Goal: Navigation & Orientation: Find specific page/section

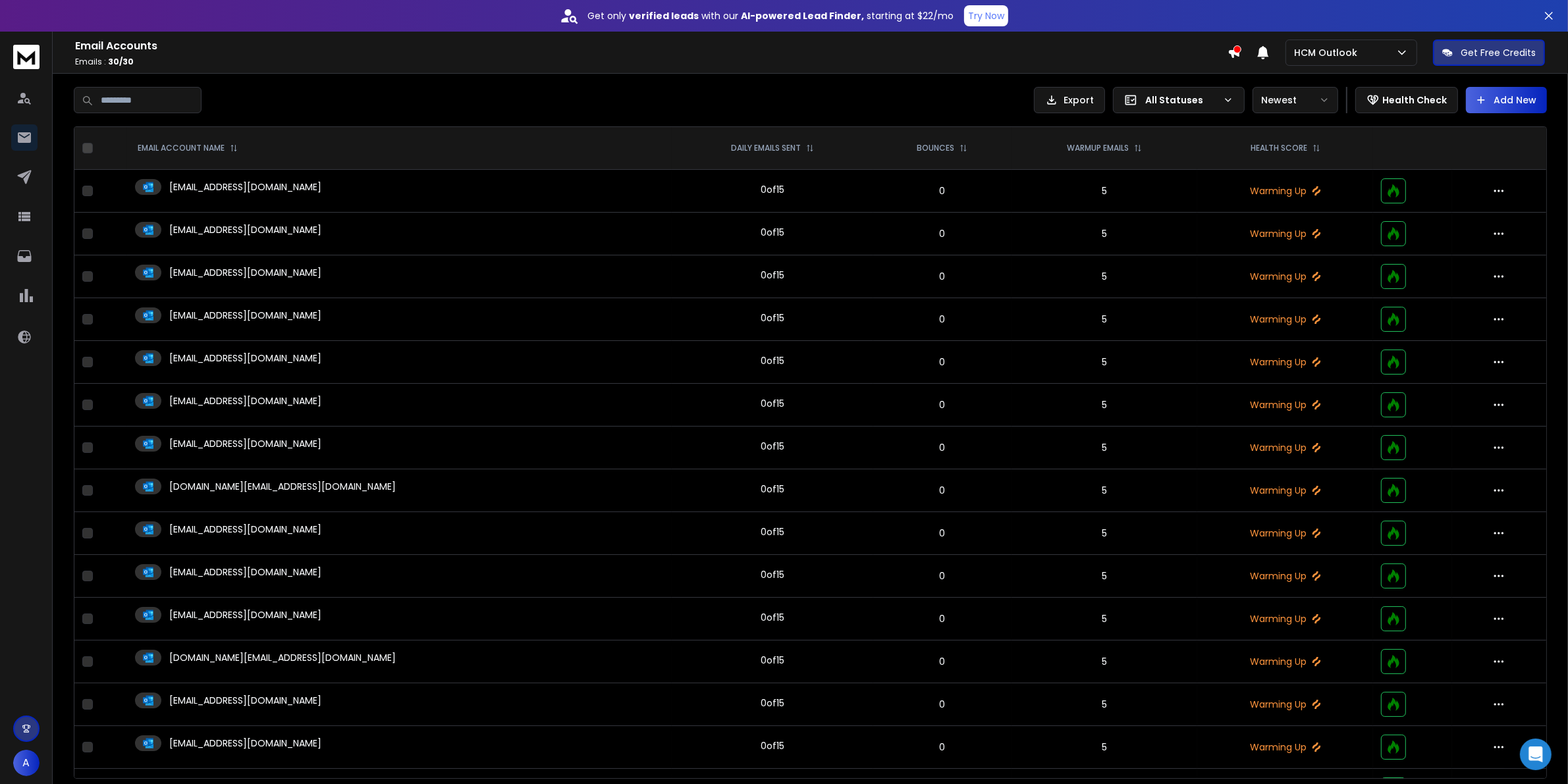
click at [908, 187] on p "0" at bounding box center [942, 190] width 123 height 13
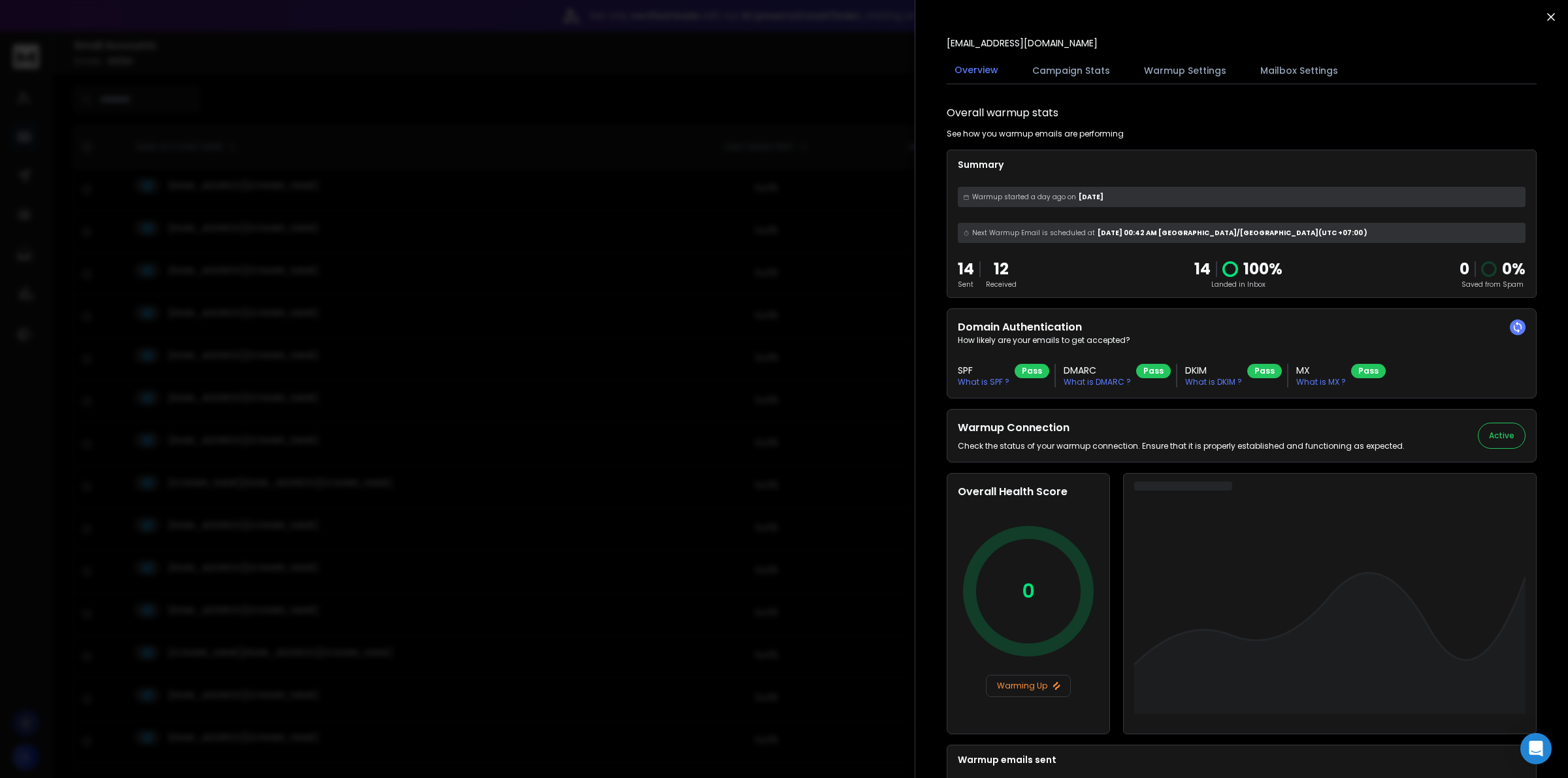
click at [1549, 20] on icon "button" at bounding box center [1551, 16] width 13 height 13
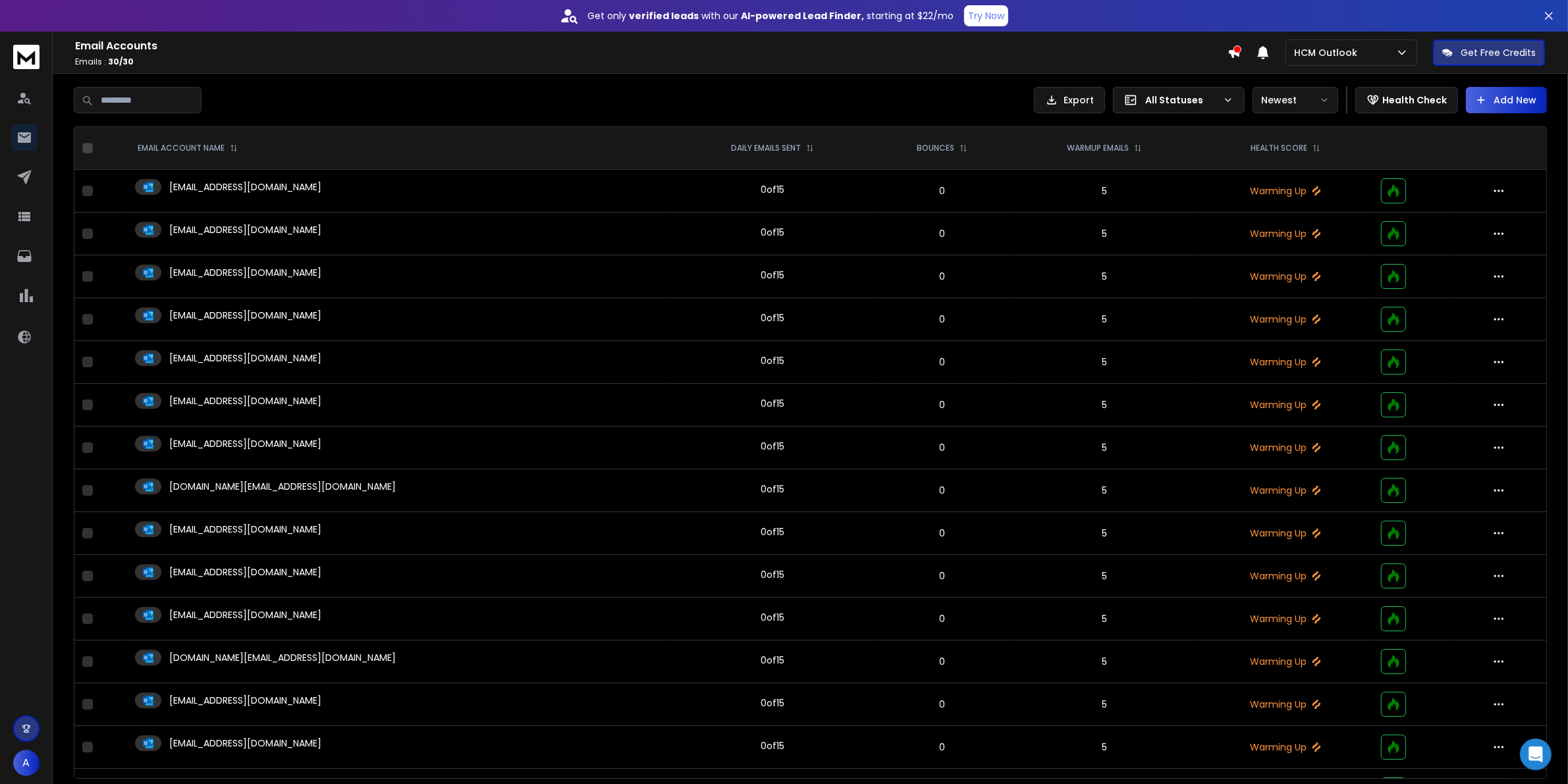
click at [741, 238] on td "0 of 15" at bounding box center [772, 230] width 201 height 34
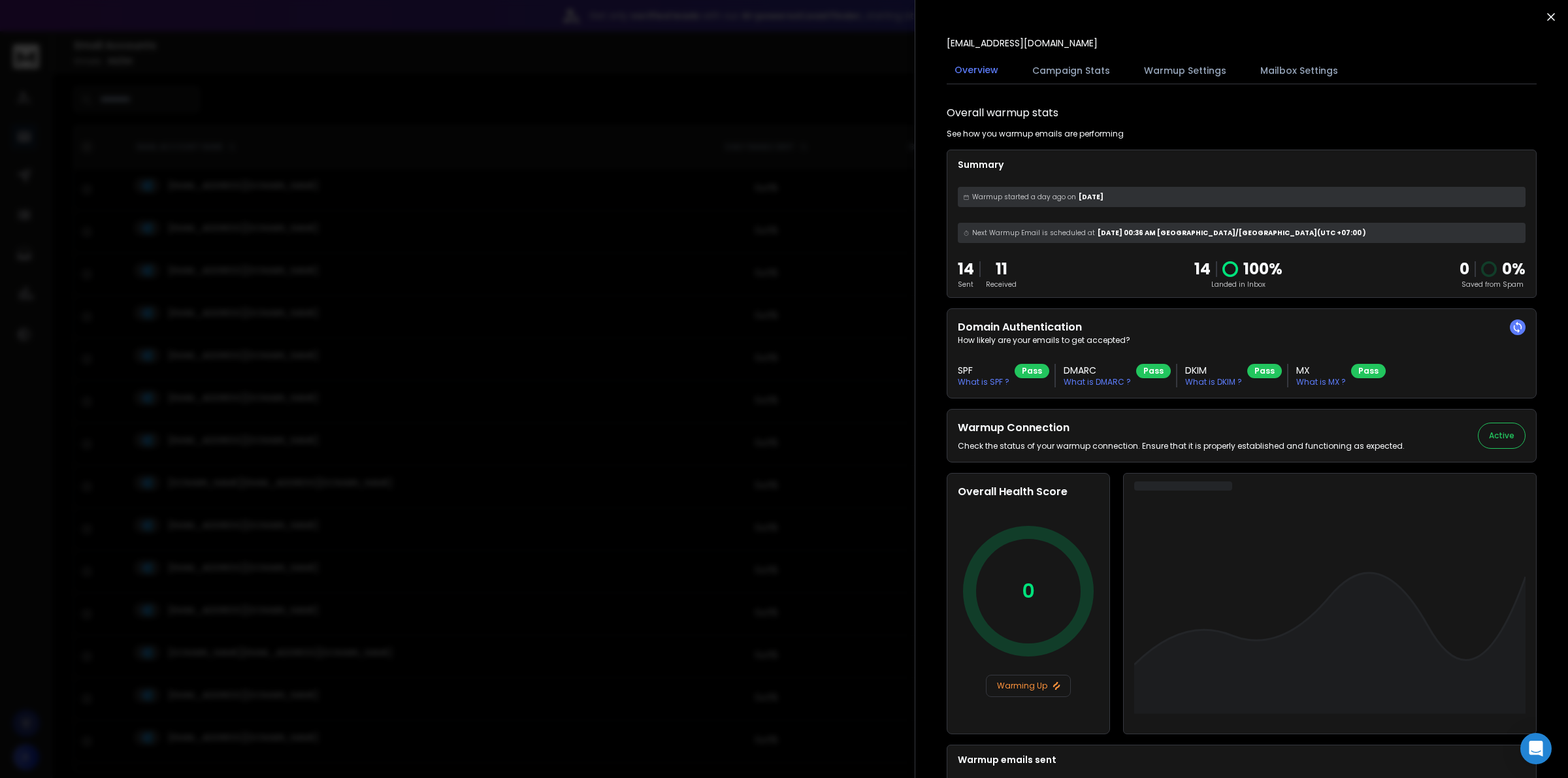
click at [1551, 20] on icon "button" at bounding box center [1552, 17] width 7 height 7
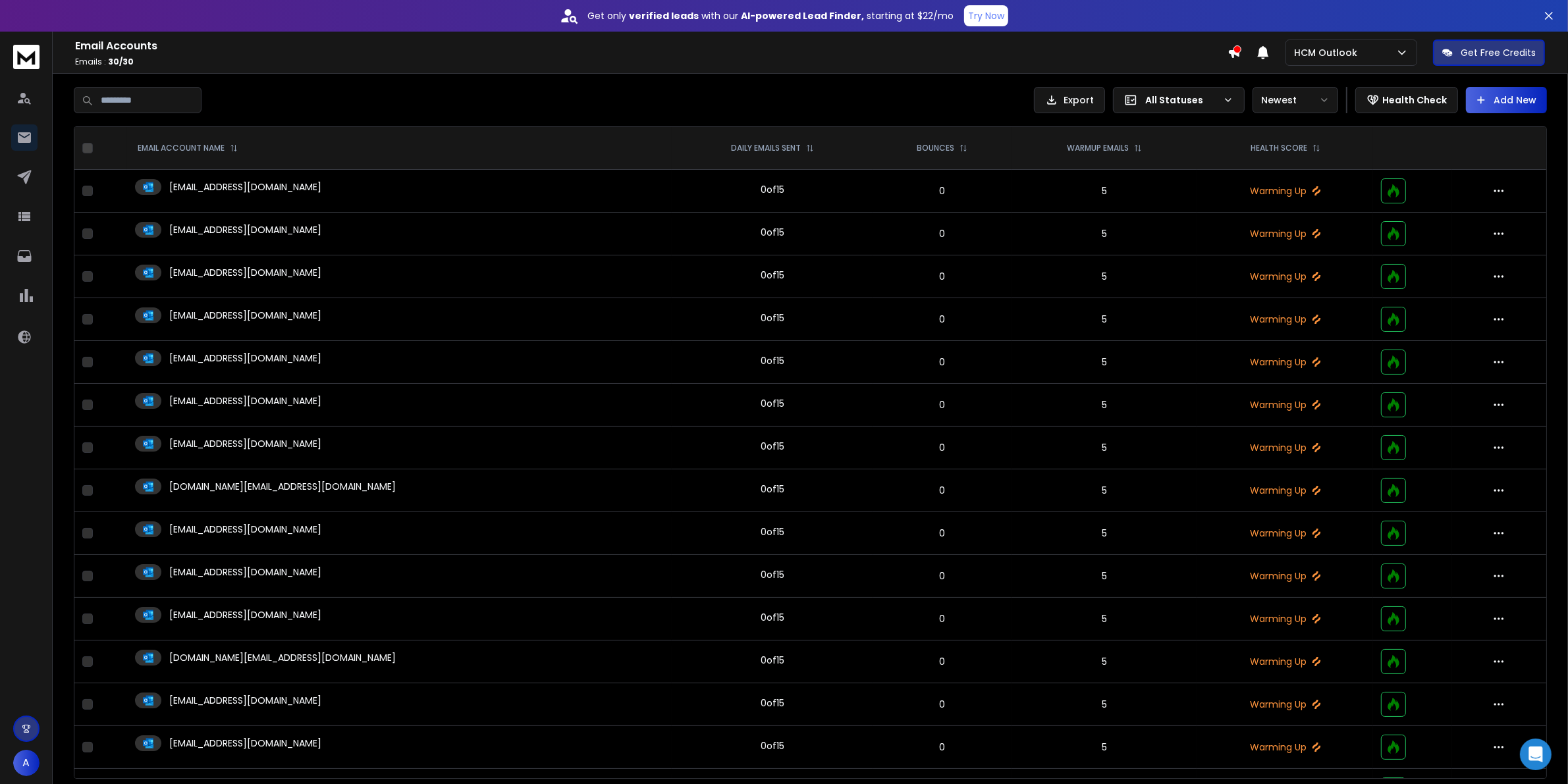
click at [818, 285] on td "0 of 15" at bounding box center [772, 273] width 201 height 34
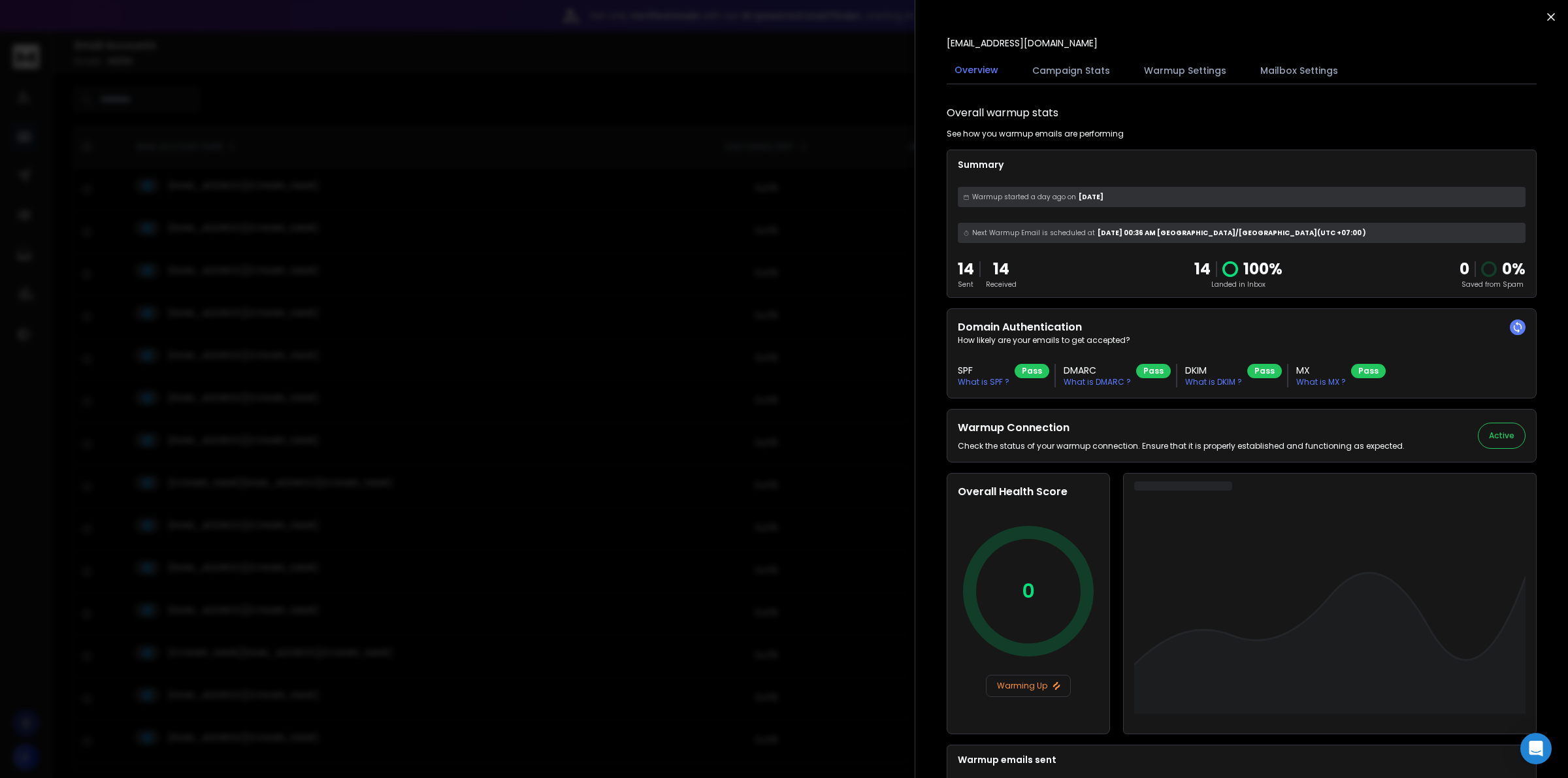
click at [1548, 20] on icon "button" at bounding box center [1551, 16] width 13 height 13
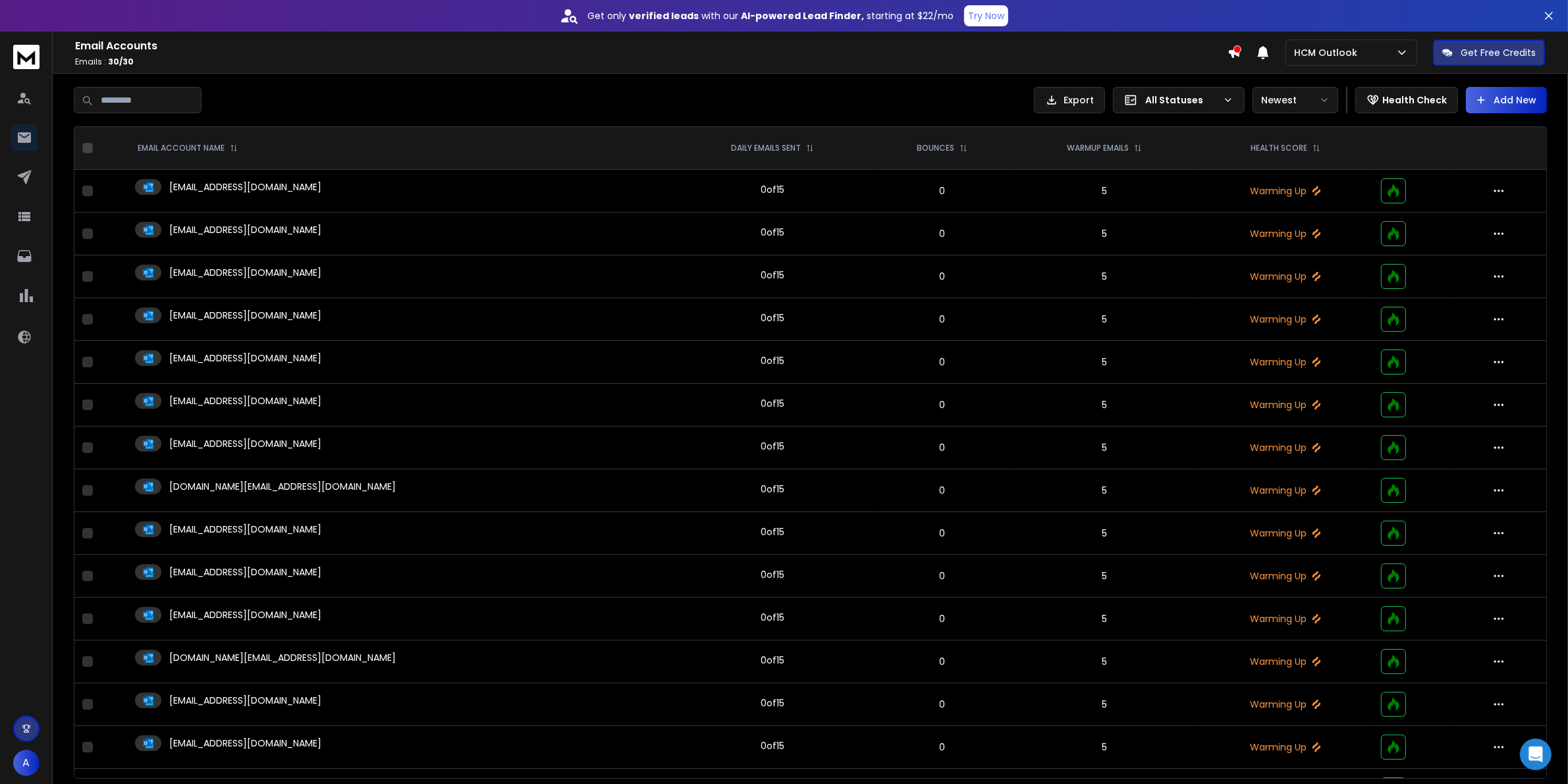
click at [685, 323] on td "0 of 15" at bounding box center [772, 315] width 201 height 34
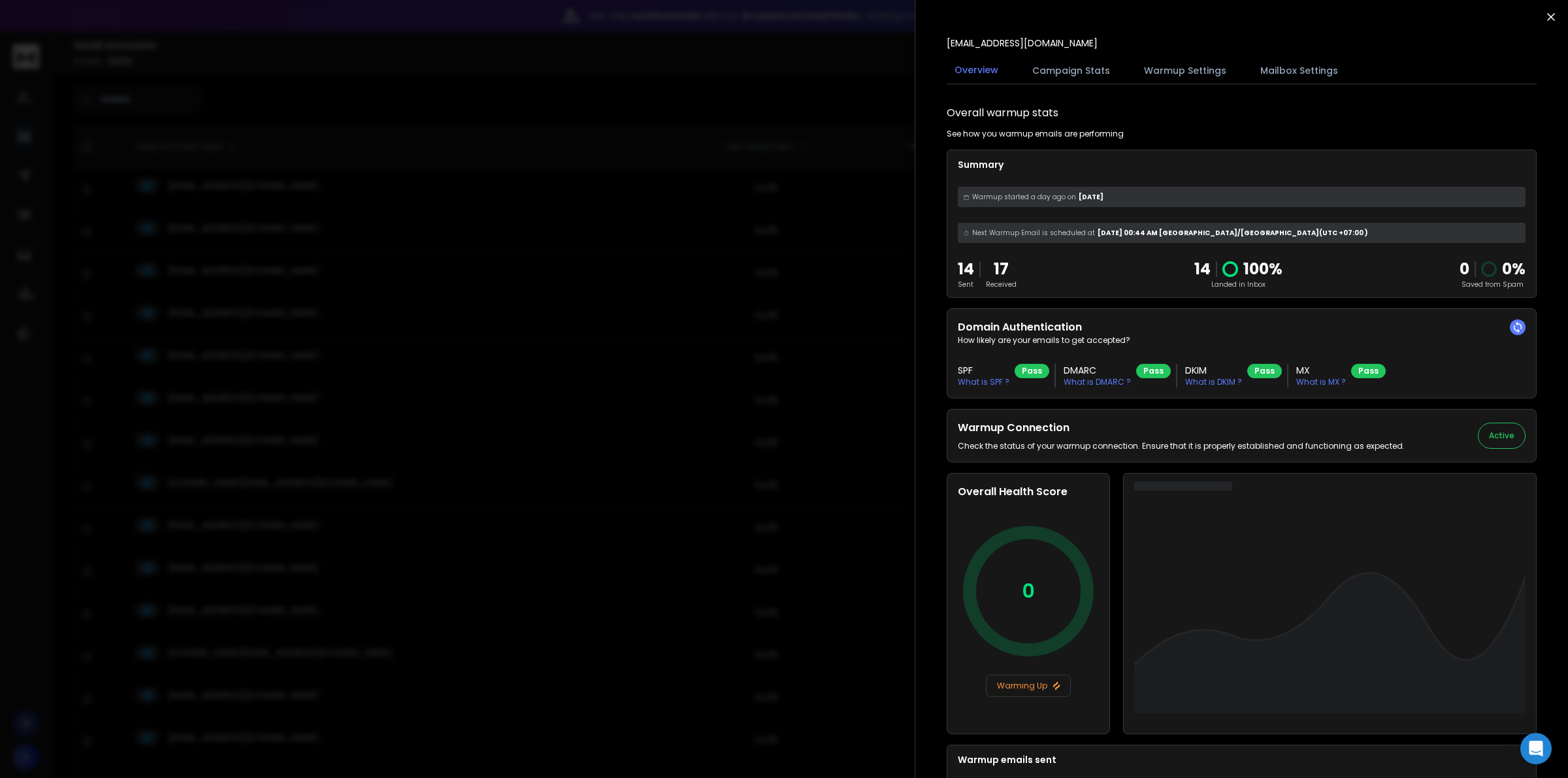
click at [1550, 12] on icon "button" at bounding box center [1551, 16] width 13 height 13
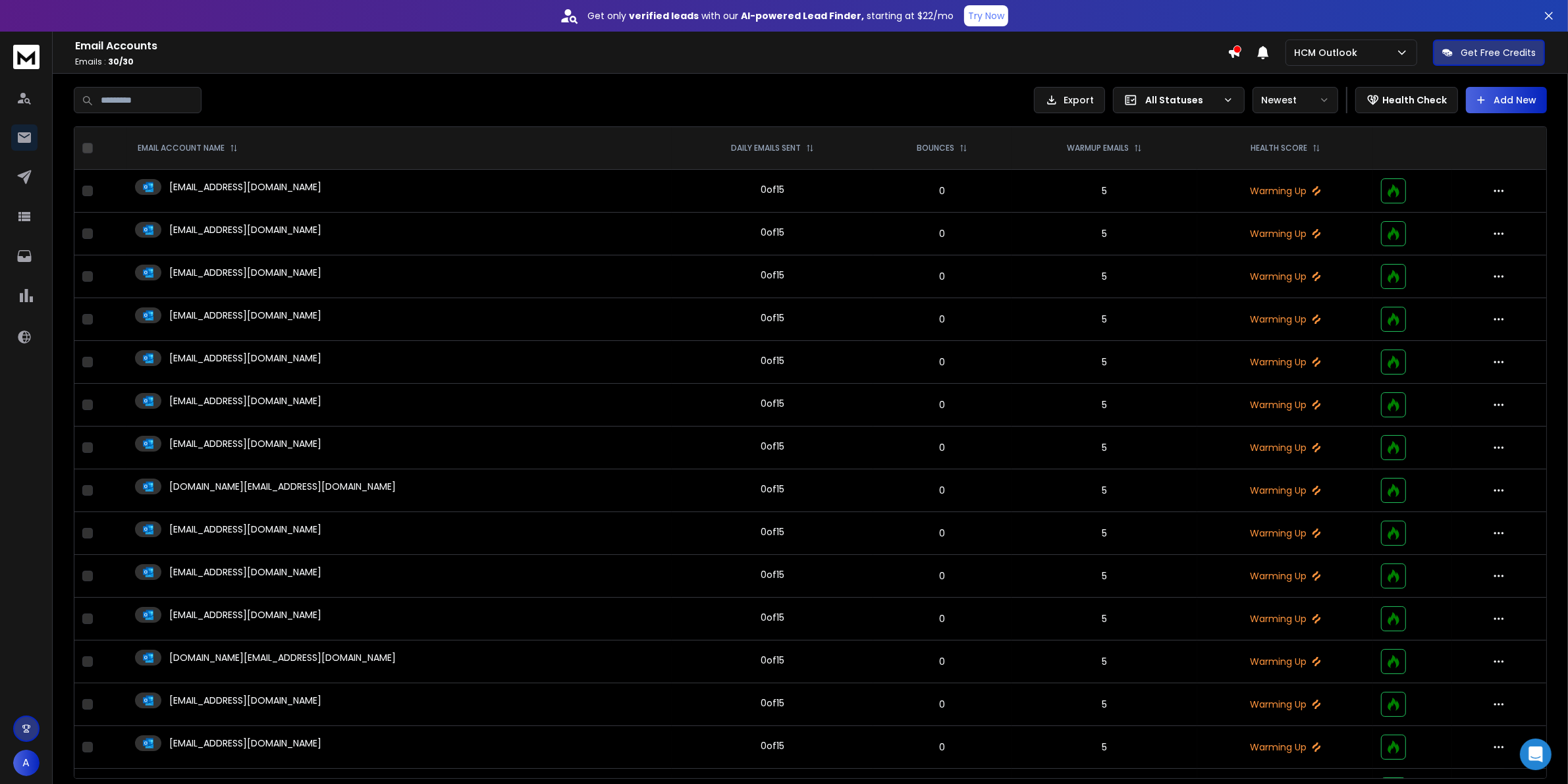
click at [881, 363] on p "0" at bounding box center [942, 362] width 123 height 13
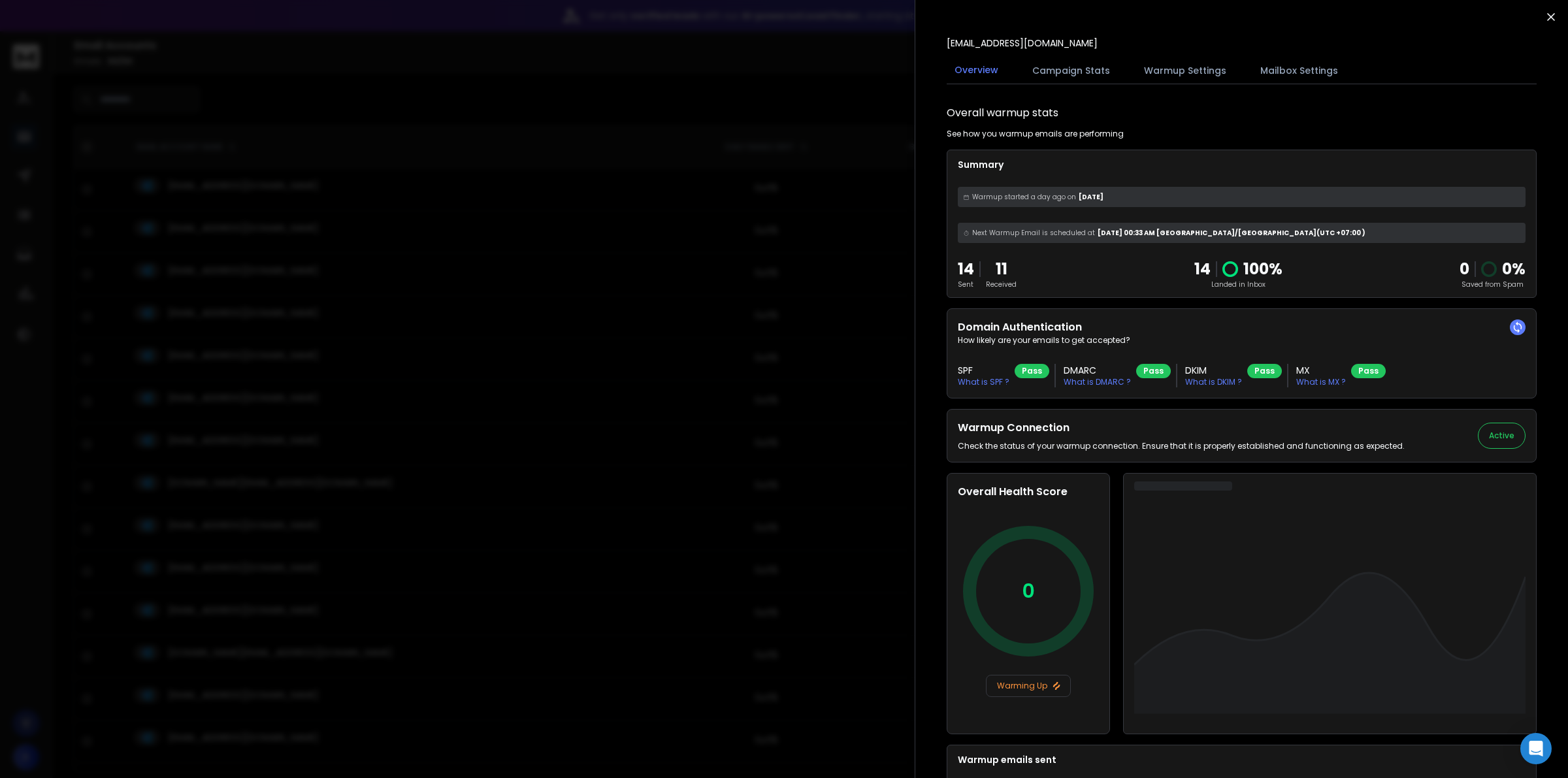
click at [1546, 16] on icon "button" at bounding box center [1551, 16] width 13 height 13
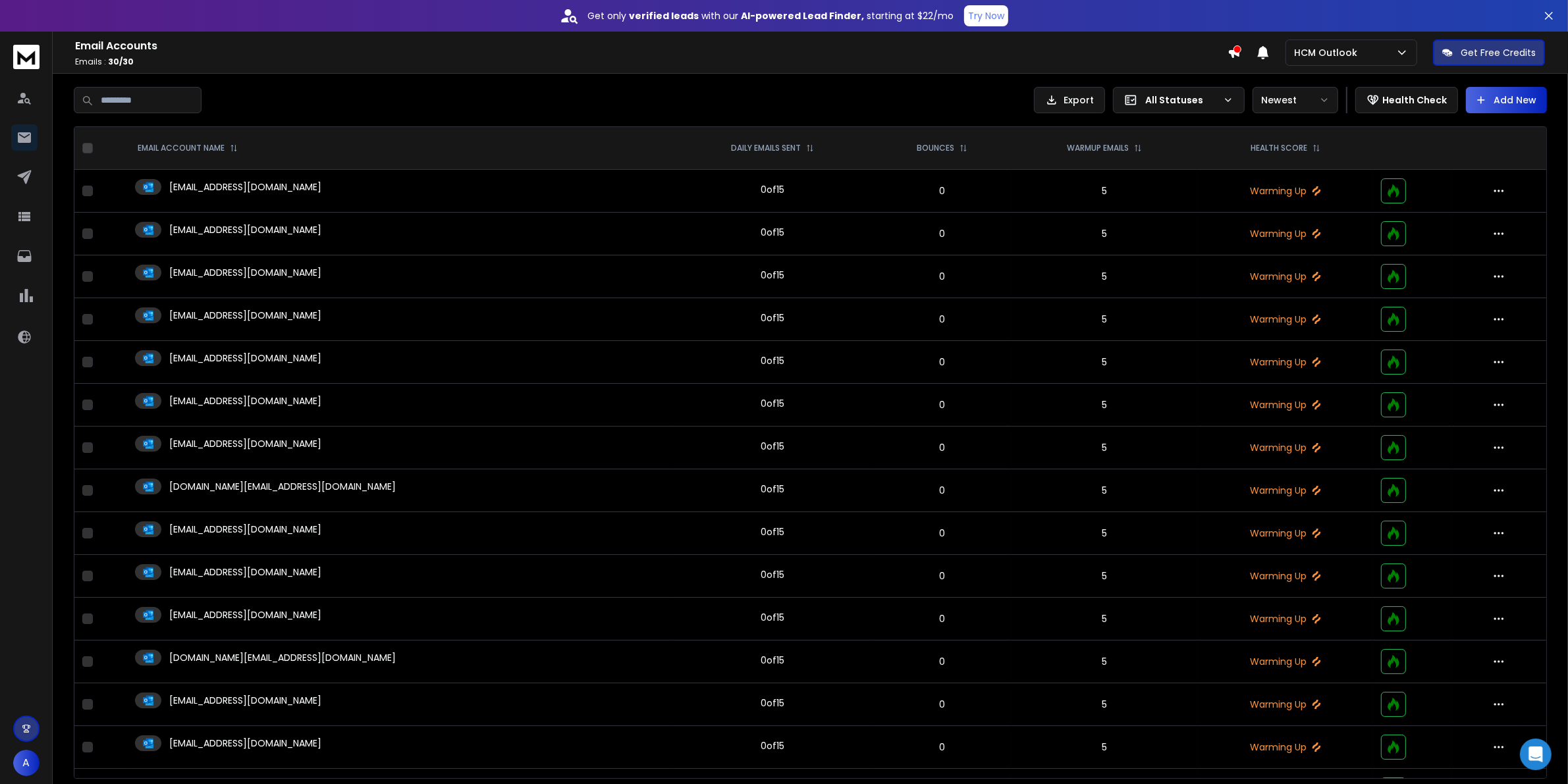
click at [932, 416] on td "0" at bounding box center [943, 406] width 139 height 43
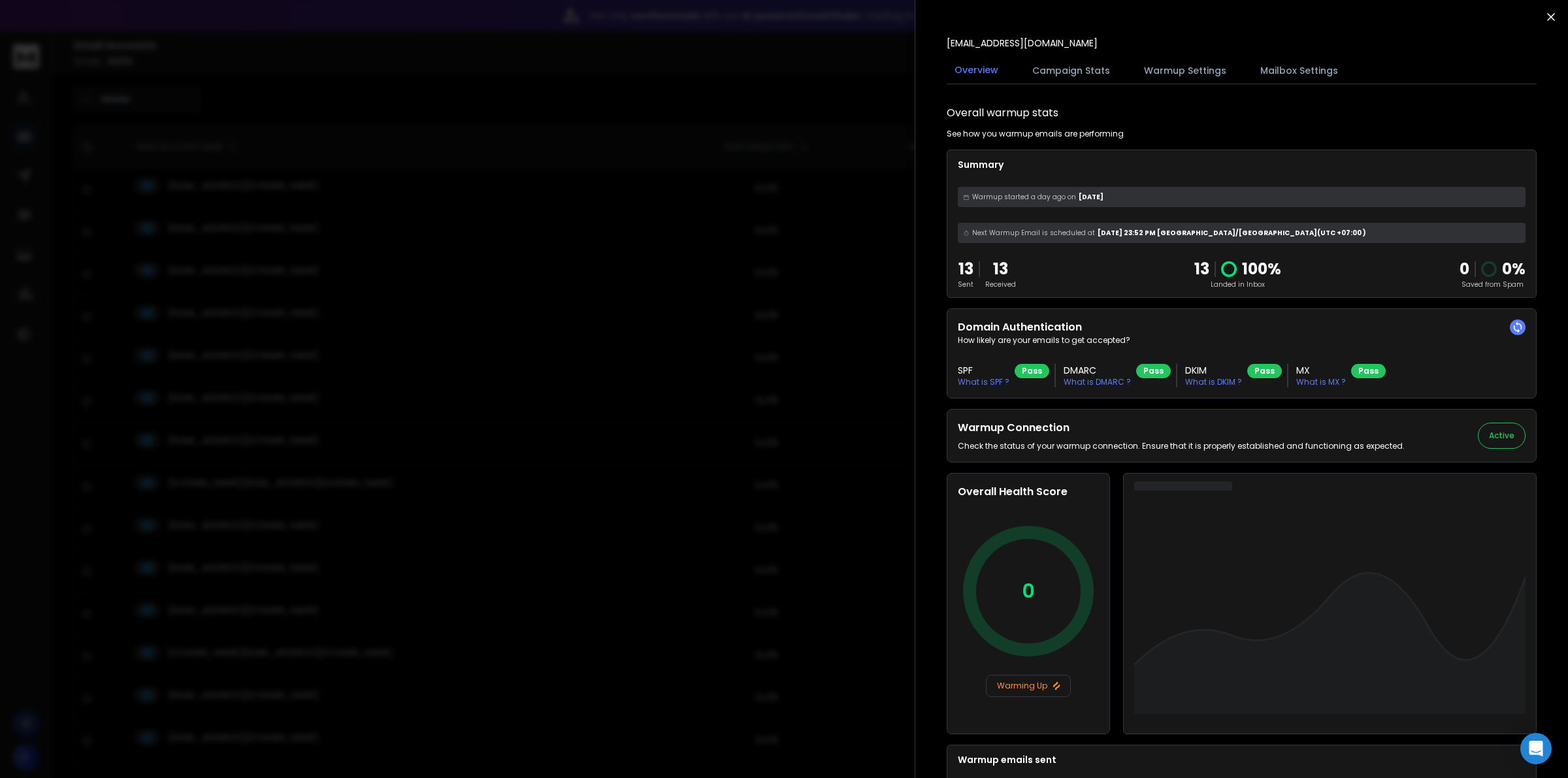
click at [1551, 17] on icon "button" at bounding box center [1551, 16] width 13 height 13
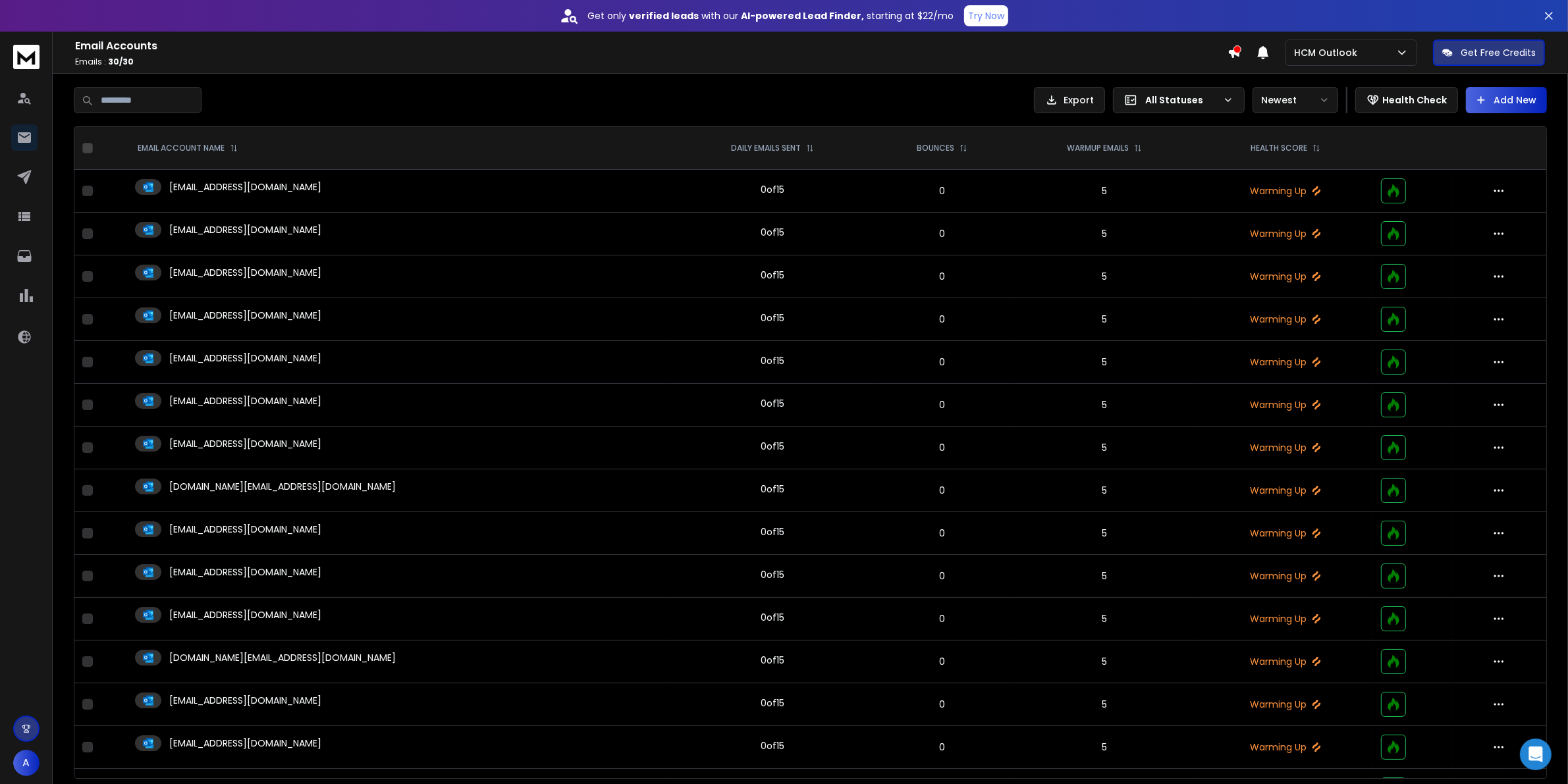
click at [825, 483] on td "0 of 15" at bounding box center [772, 487] width 201 height 34
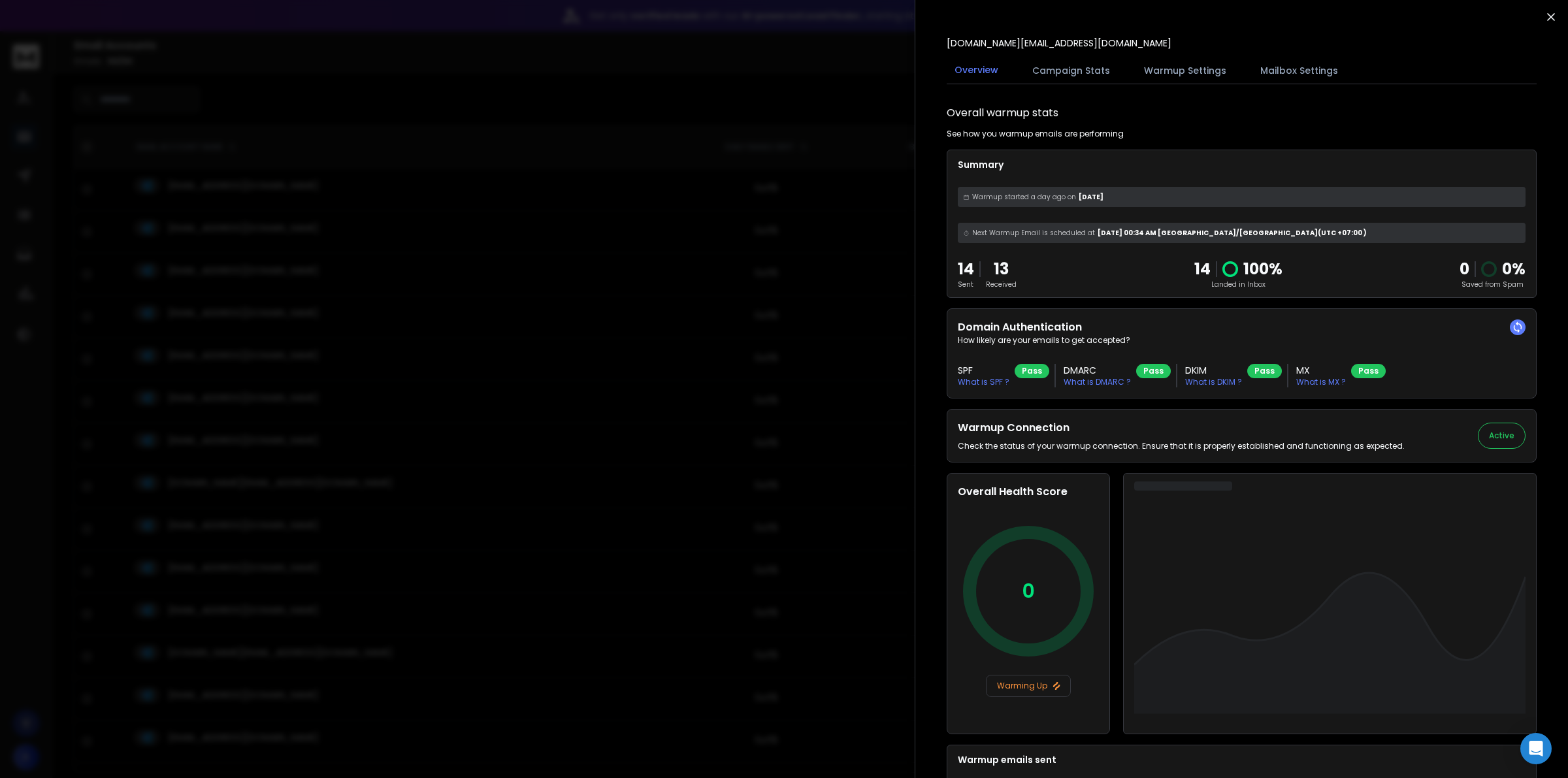
click at [1548, 16] on icon "button" at bounding box center [1552, 17] width 7 height 7
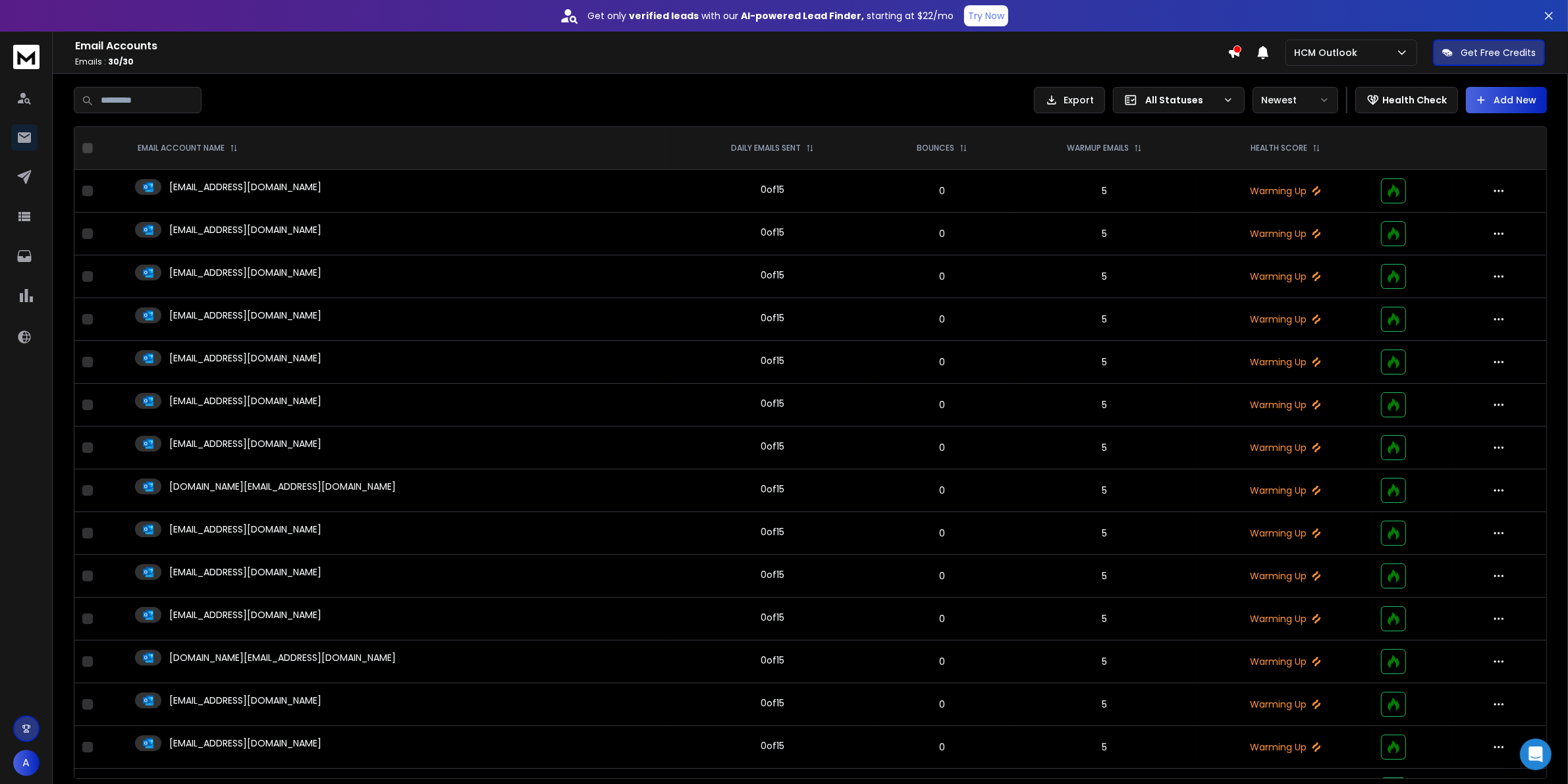
click at [889, 572] on p "0" at bounding box center [942, 576] width 123 height 13
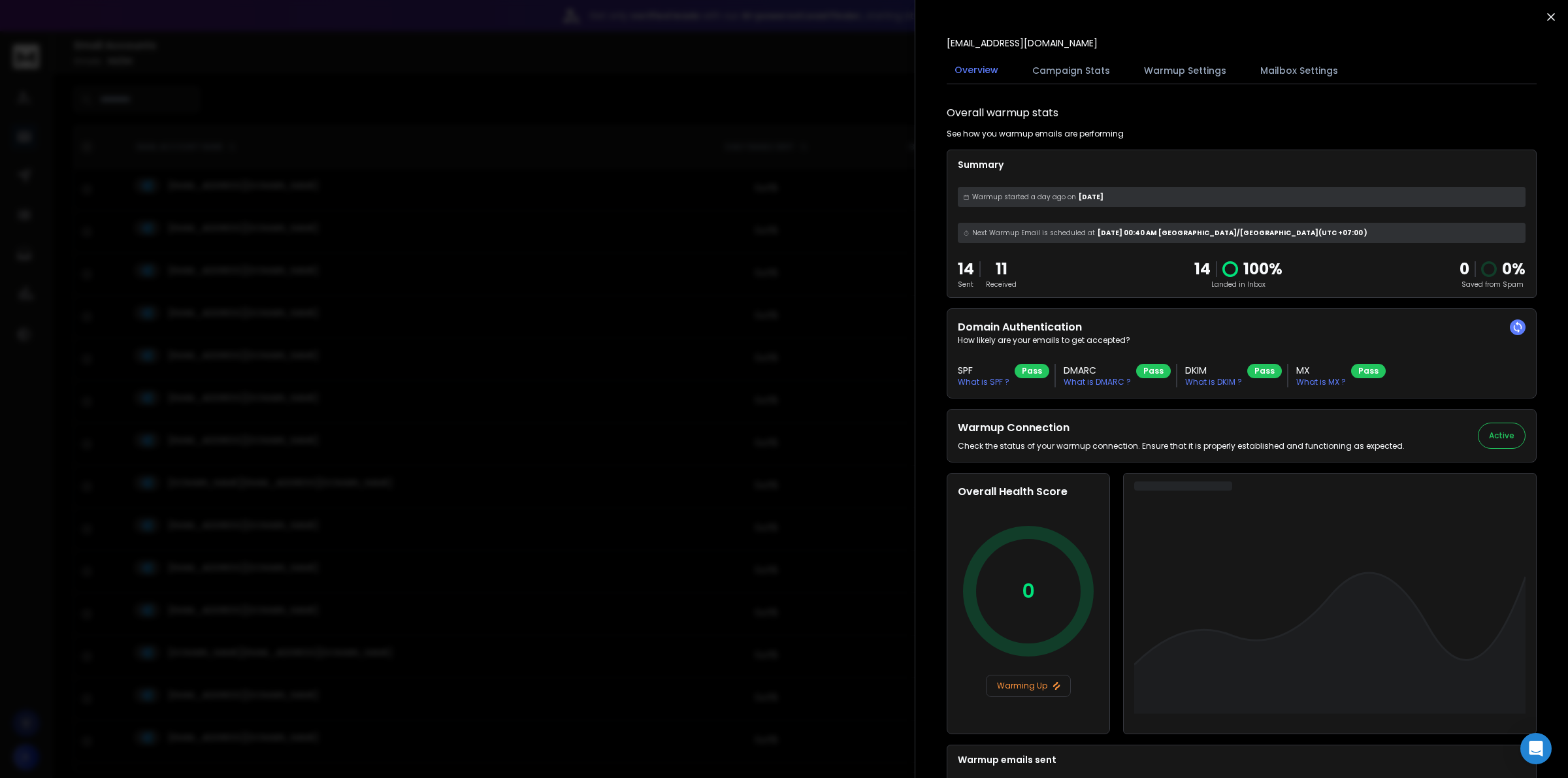
click at [1550, 17] on icon "button" at bounding box center [1551, 16] width 13 height 13
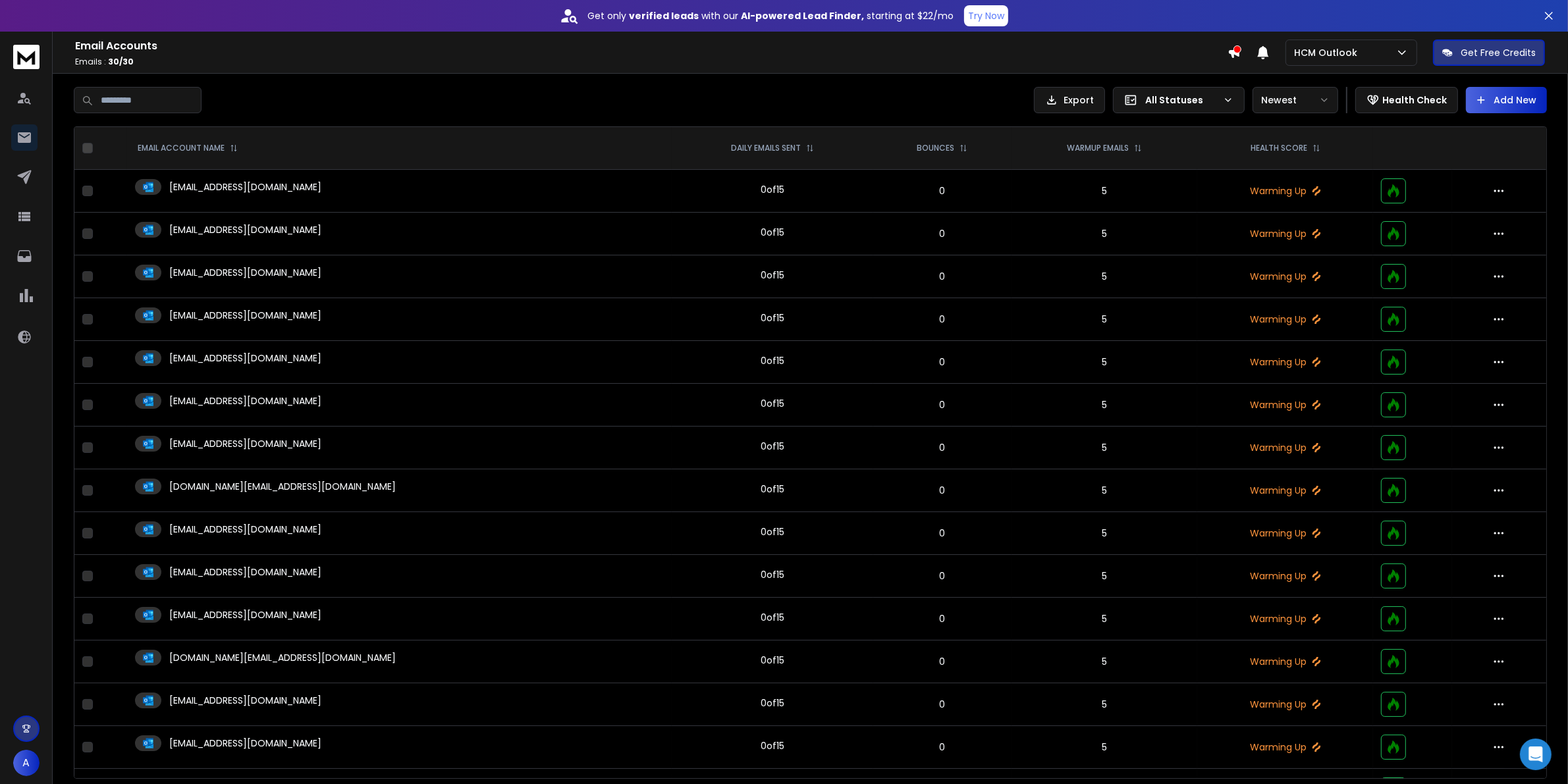
click at [897, 665] on p "0" at bounding box center [942, 661] width 123 height 13
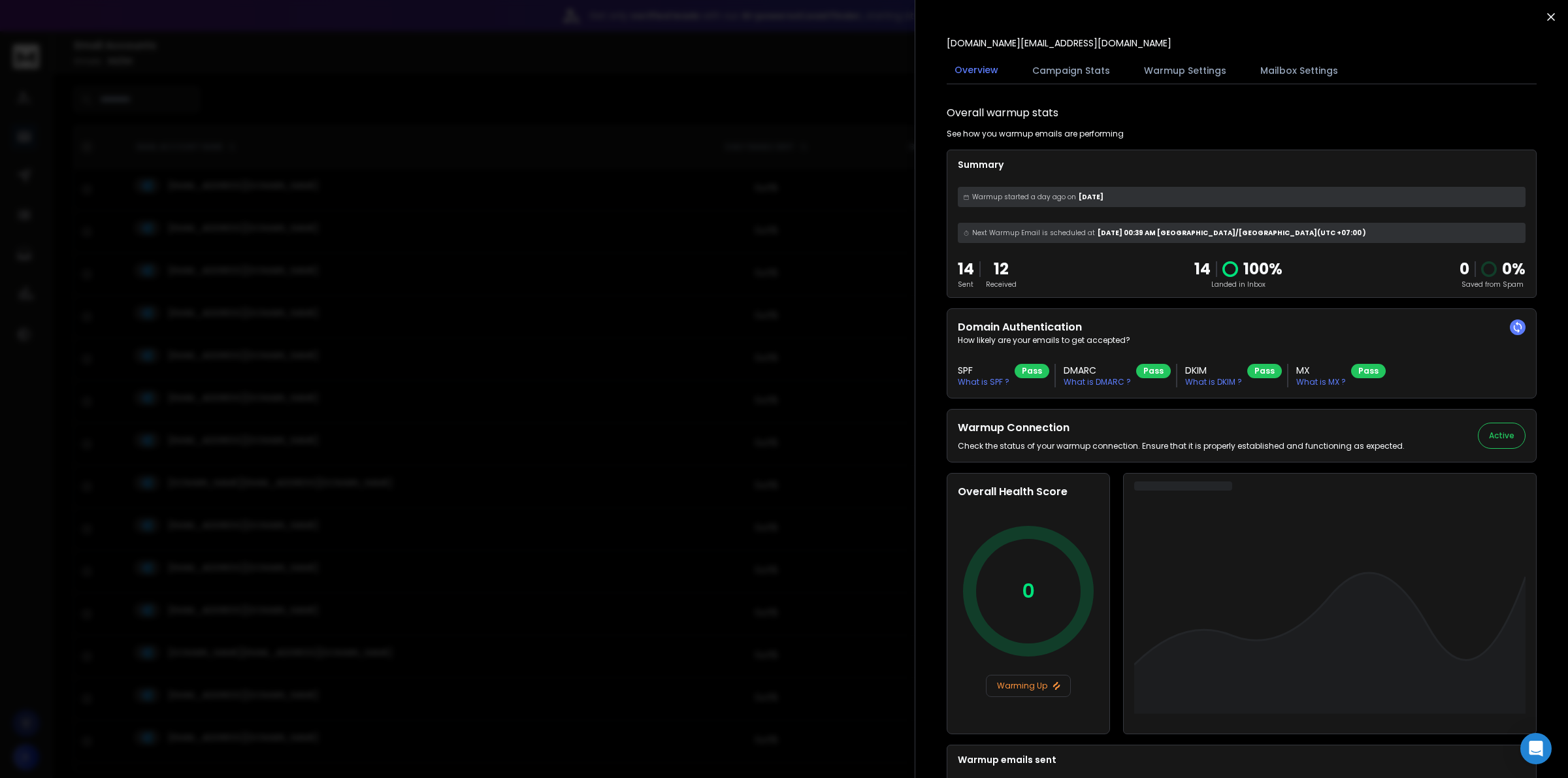
click at [1547, 17] on icon "button" at bounding box center [1551, 16] width 13 height 13
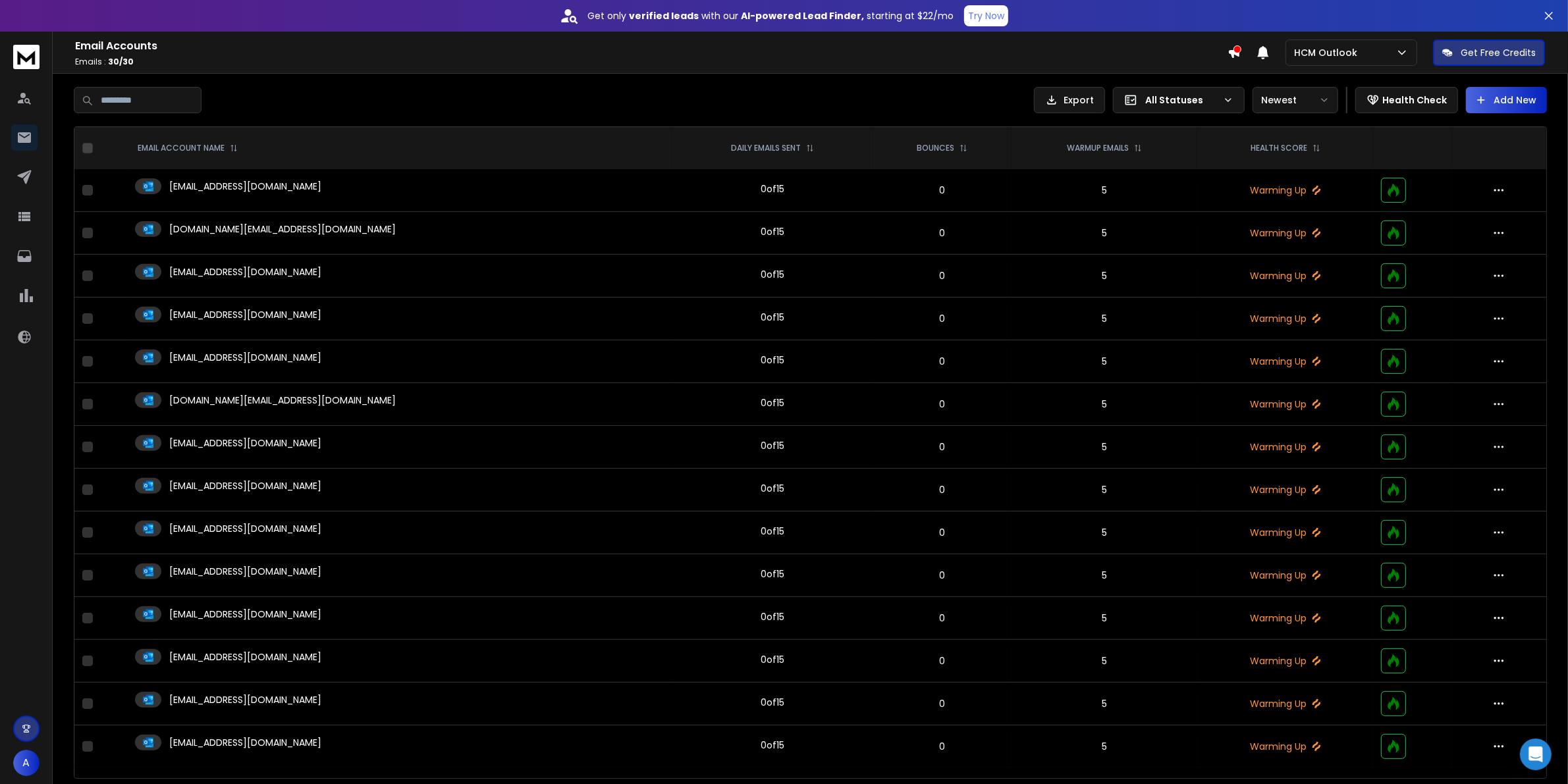
scroll to position [607, 0]
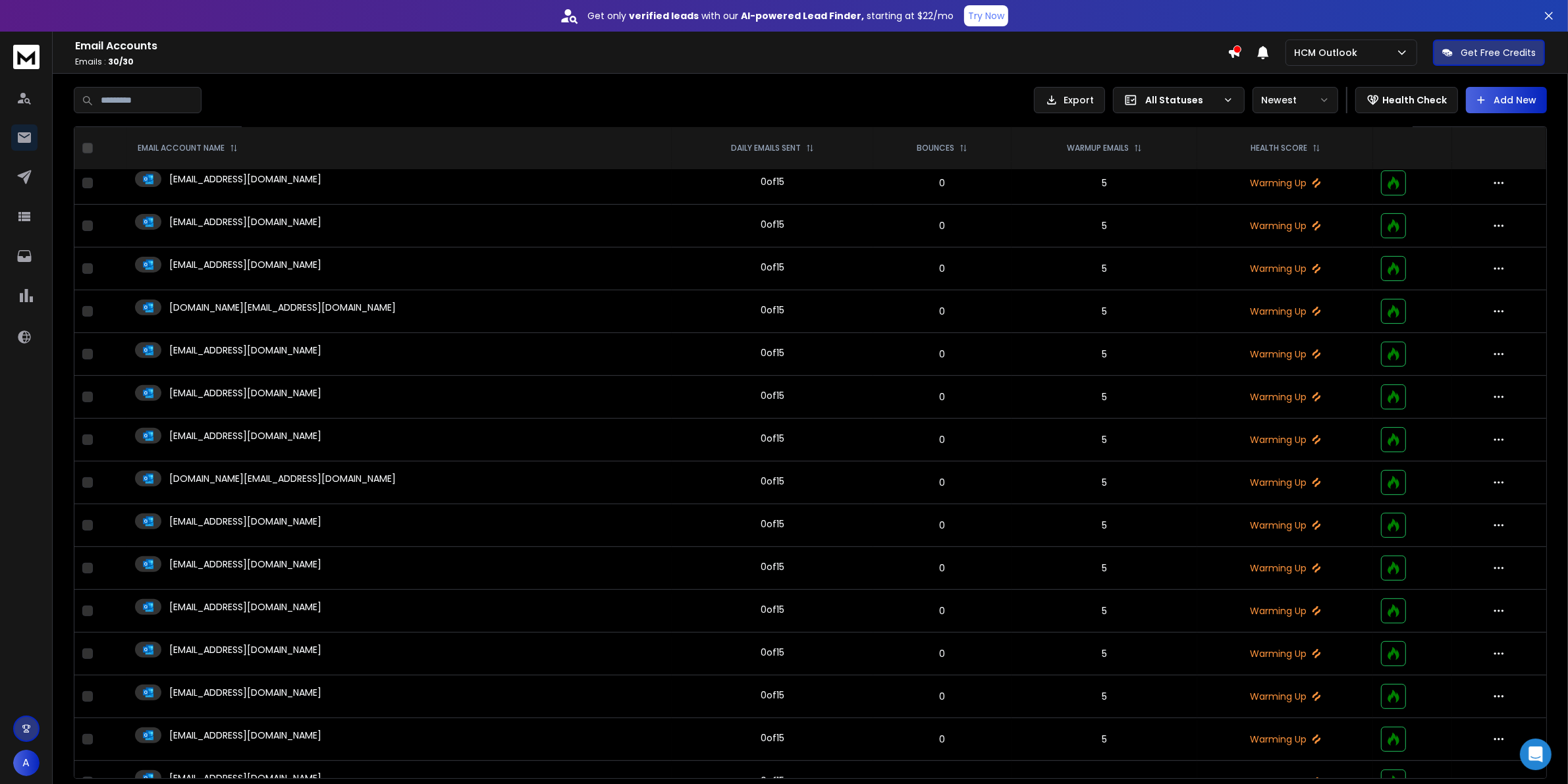
click at [761, 695] on div "0 of 15" at bounding box center [773, 695] width 24 height 13
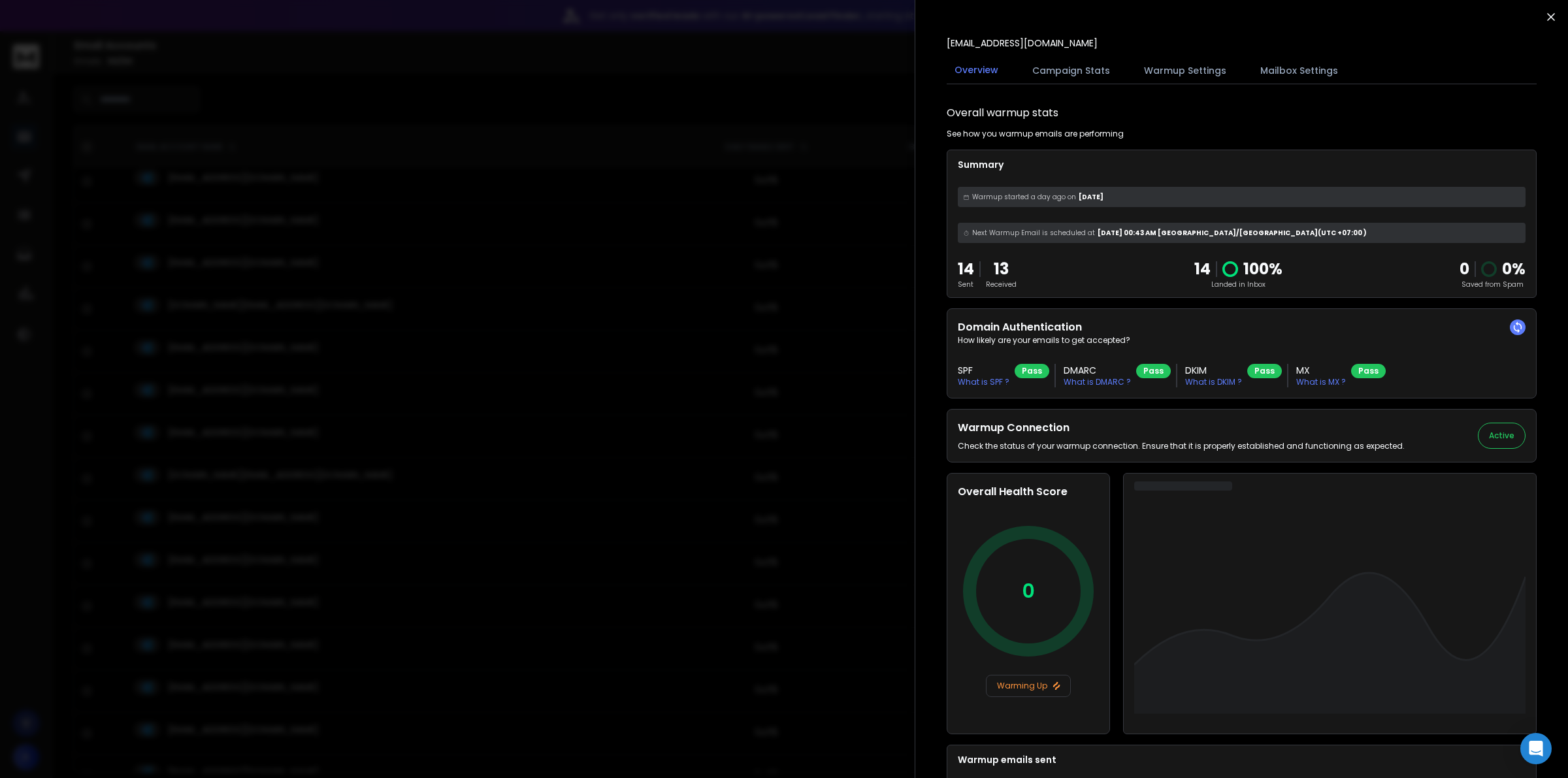
click at [1545, 16] on icon "button" at bounding box center [1551, 16] width 13 height 13
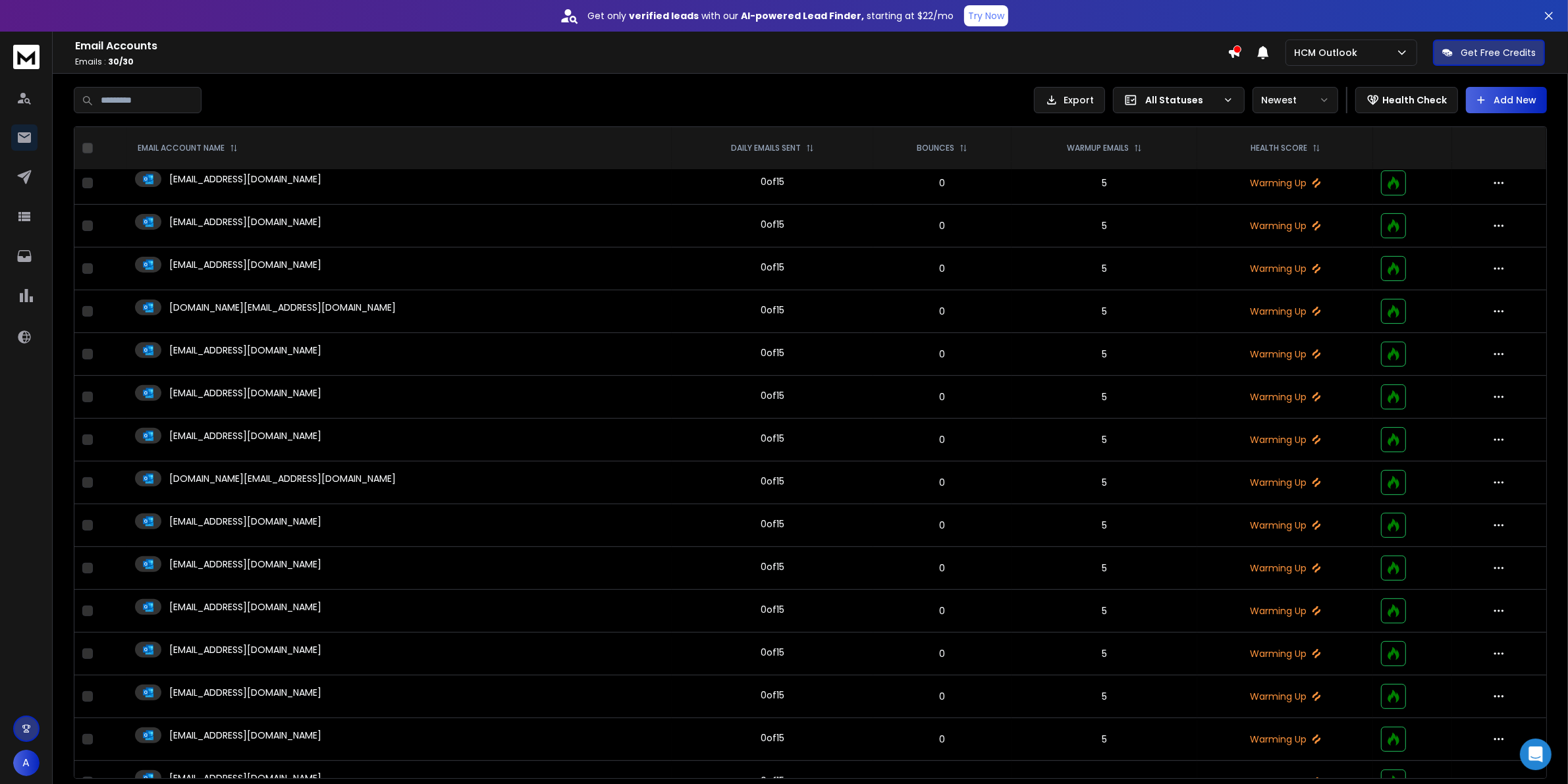
scroll to position [689, 0]
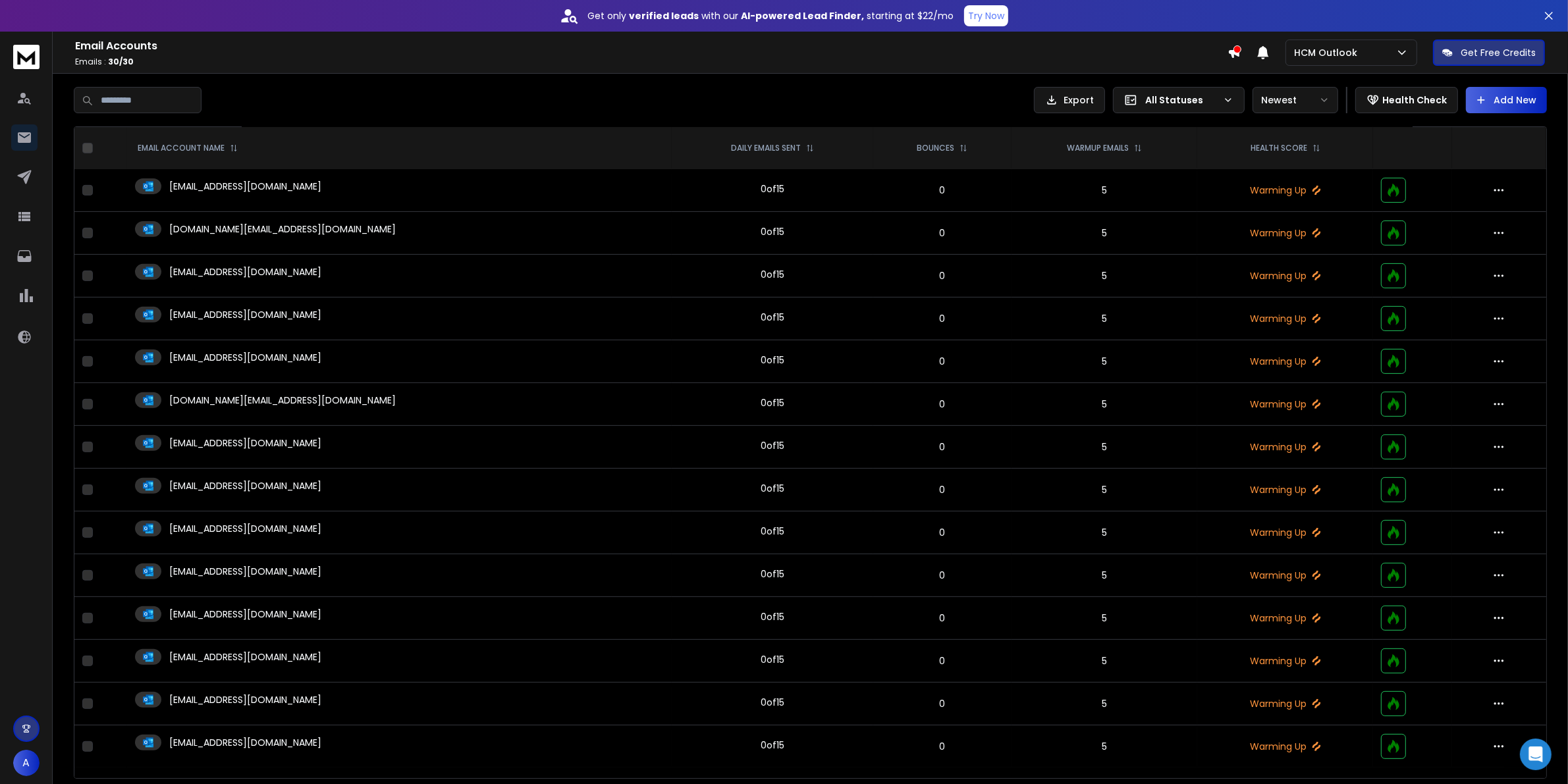
click at [761, 707] on div "0 of 15" at bounding box center [773, 702] width 24 height 13
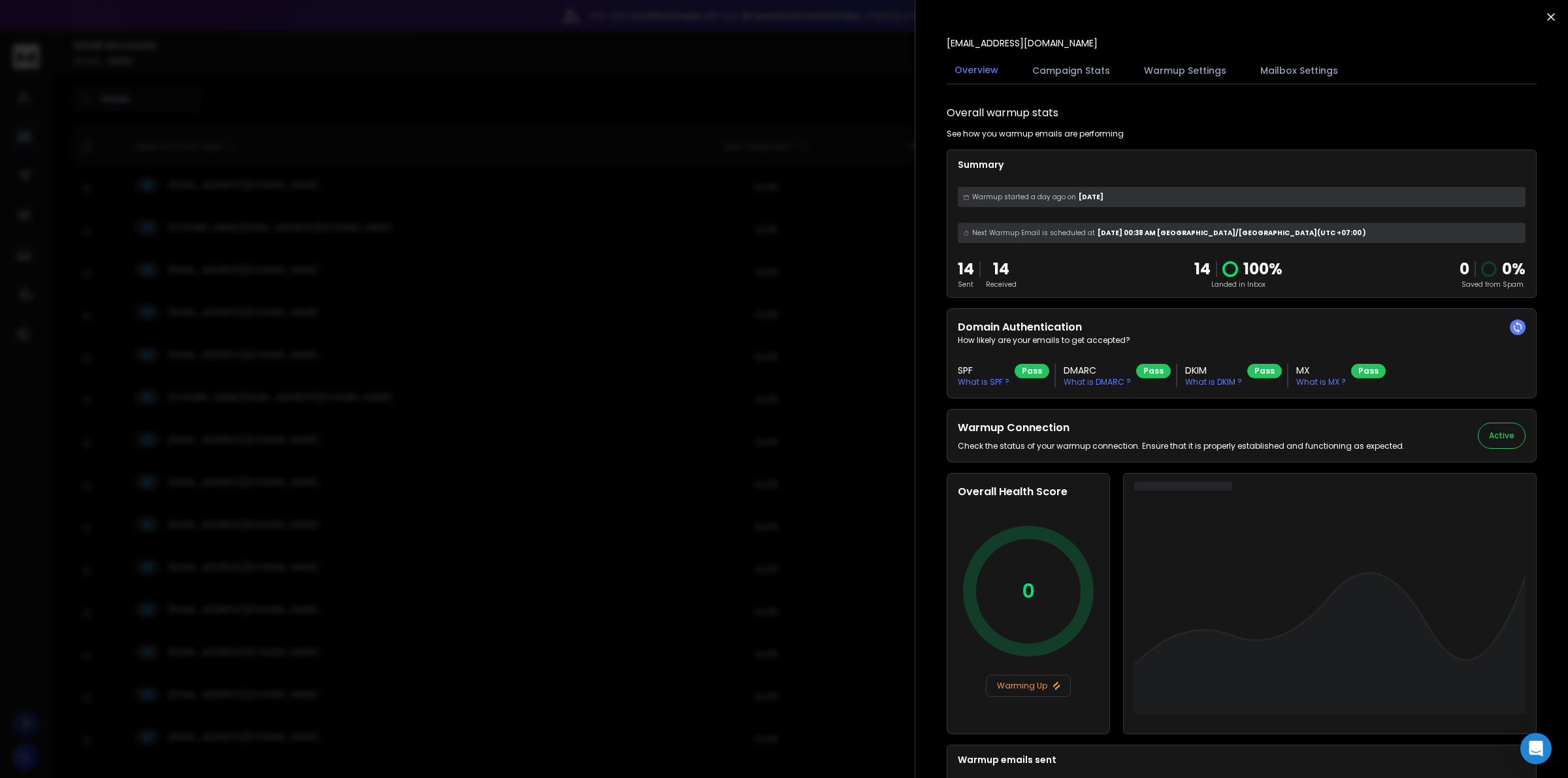
click at [1548, 14] on icon "button" at bounding box center [1551, 16] width 13 height 13
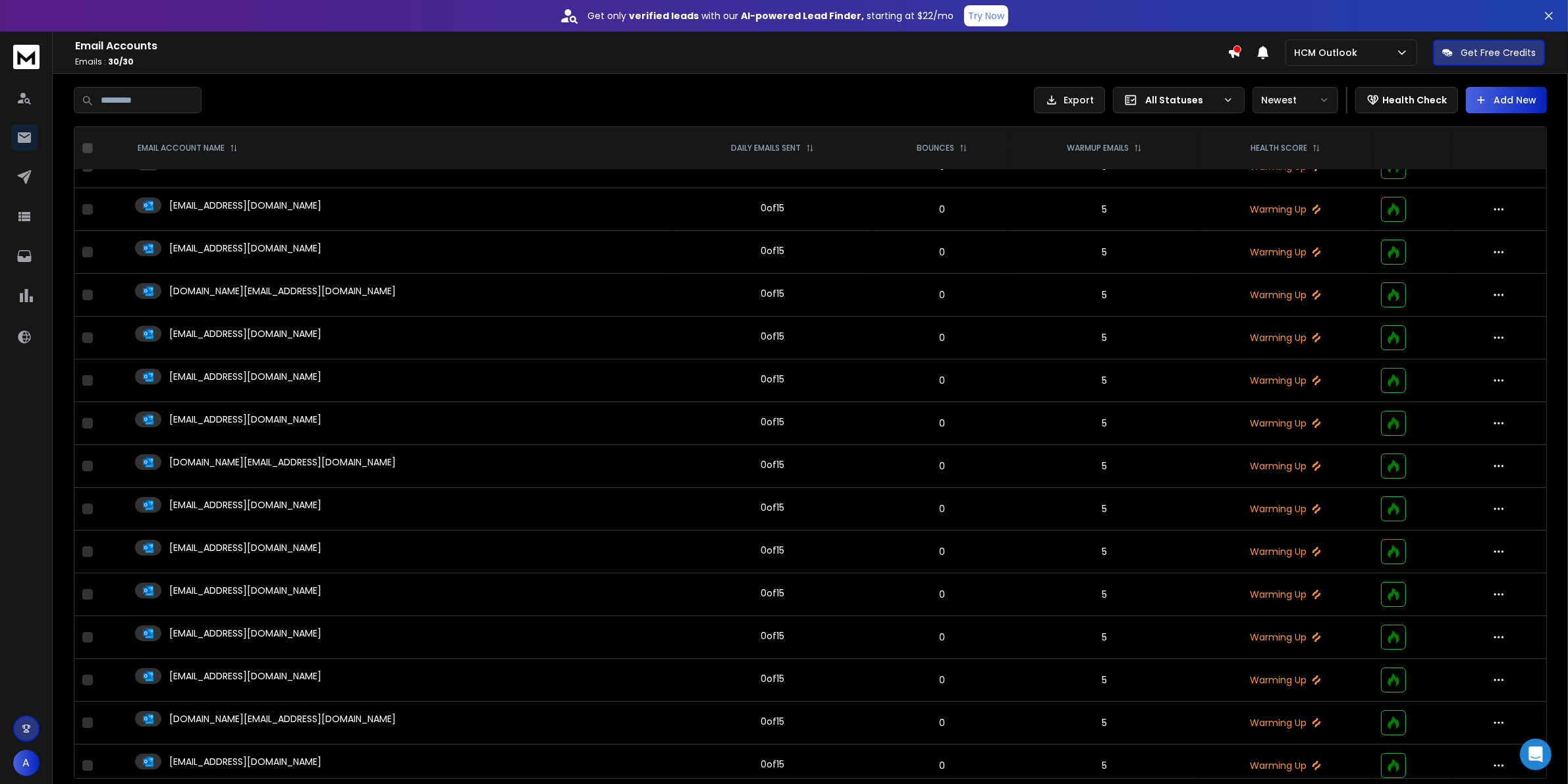
scroll to position [0, 0]
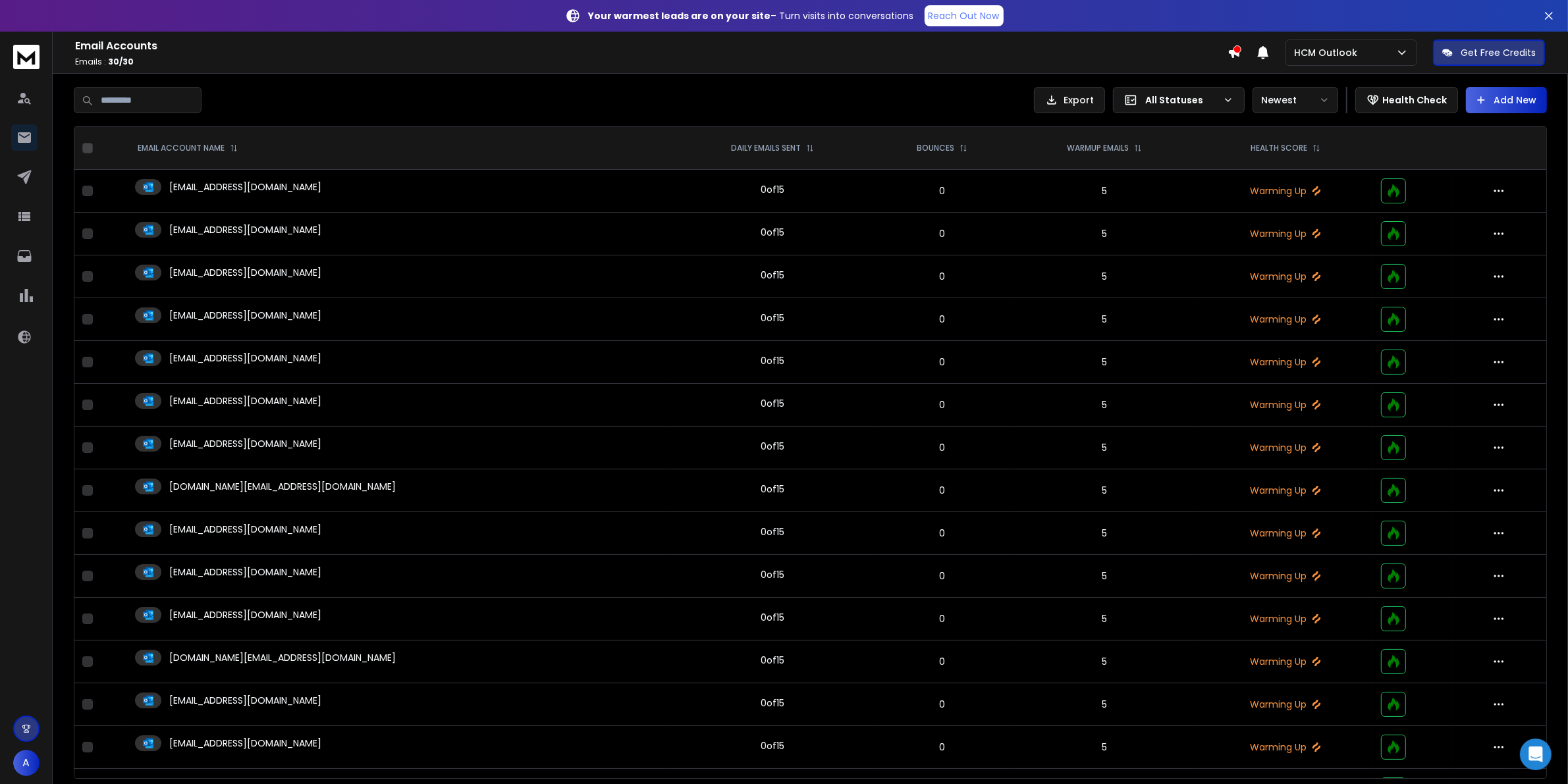
click at [550, 194] on div "[EMAIL_ADDRESS][DOMAIN_NAME]" at bounding box center [399, 187] width 529 height 15
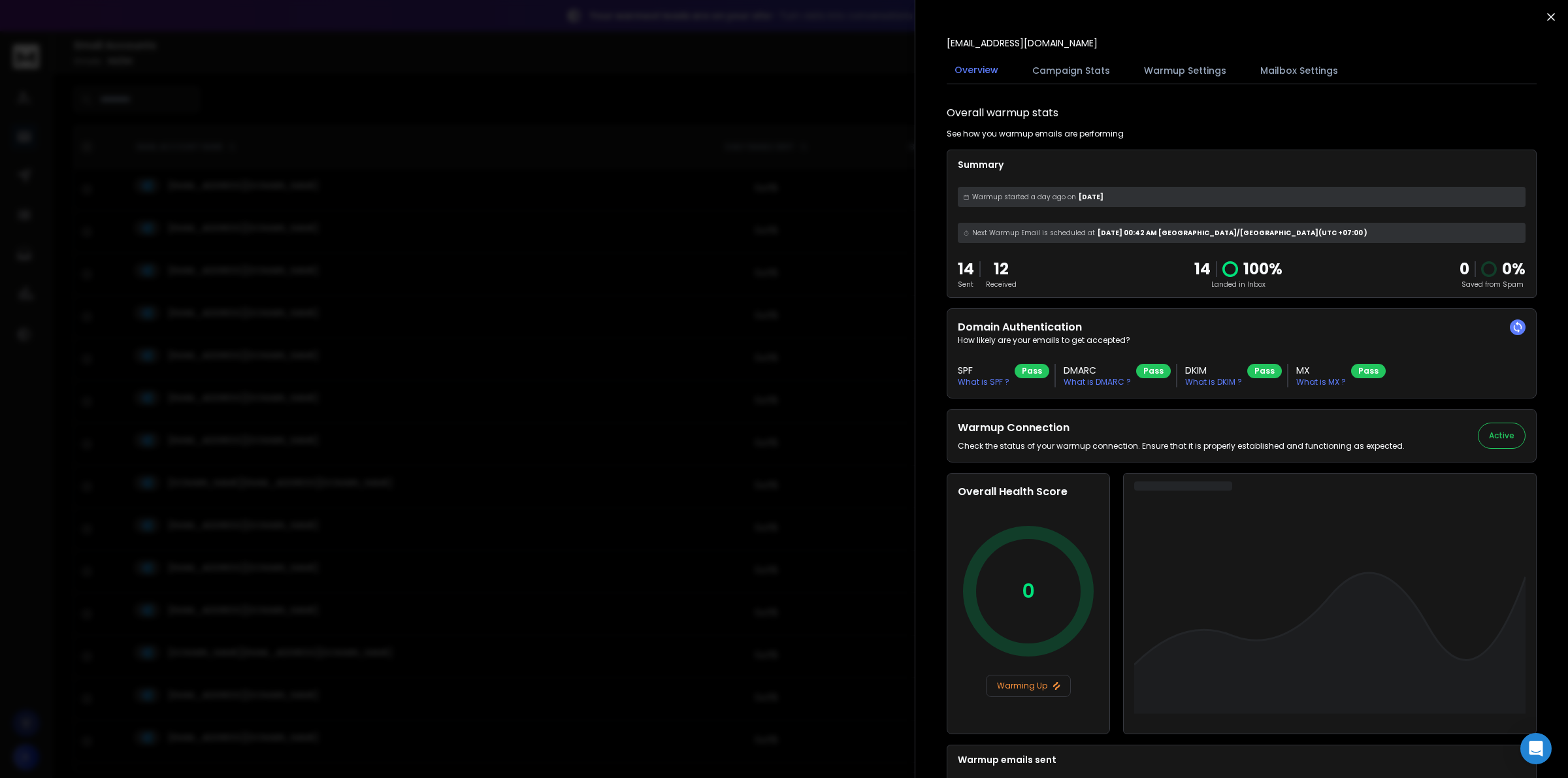
click at [1547, 14] on icon "button" at bounding box center [1551, 16] width 13 height 13
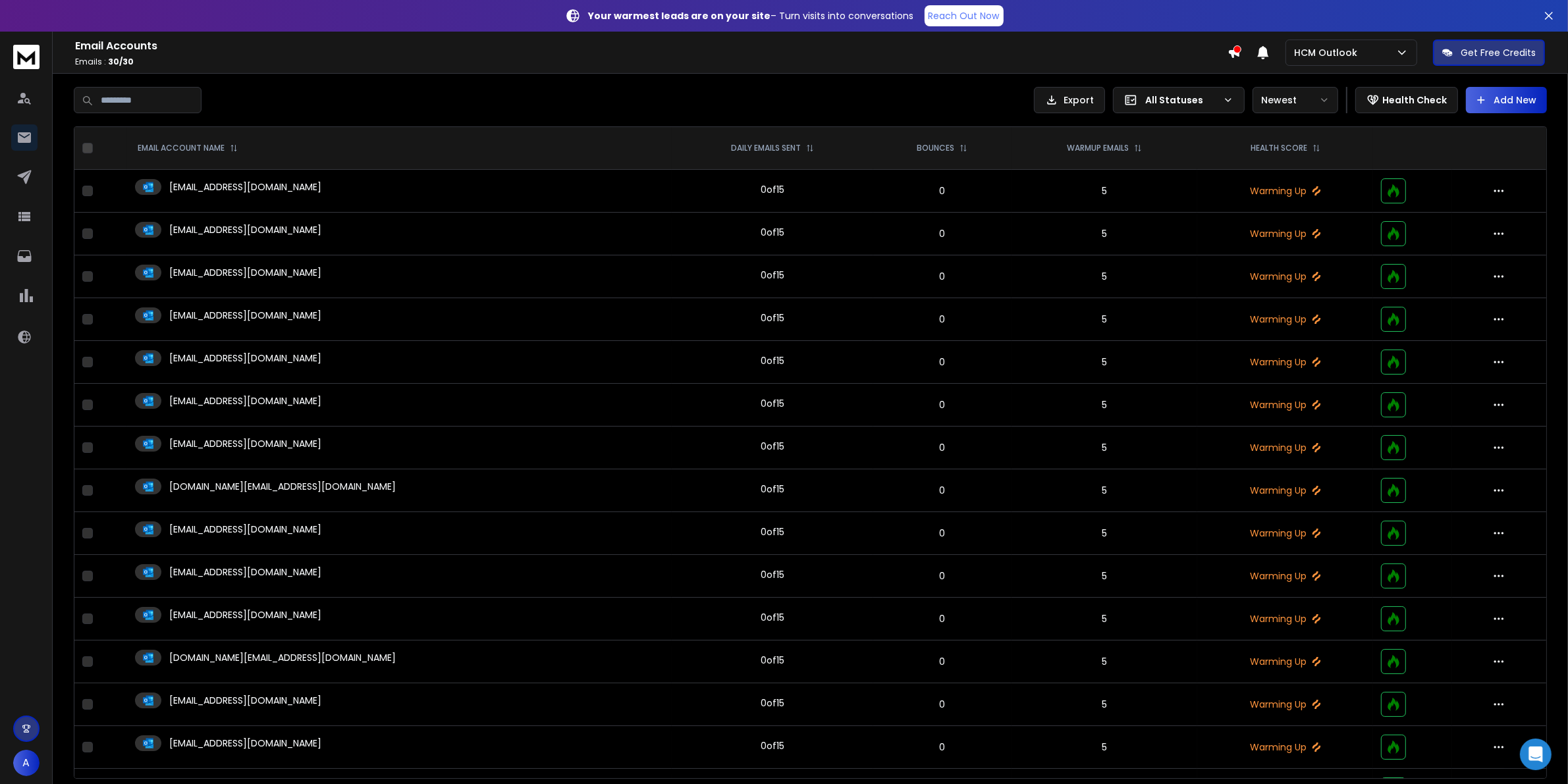
click at [419, 437] on div "[EMAIL_ADDRESS][DOMAIN_NAME]" at bounding box center [399, 444] width 529 height 15
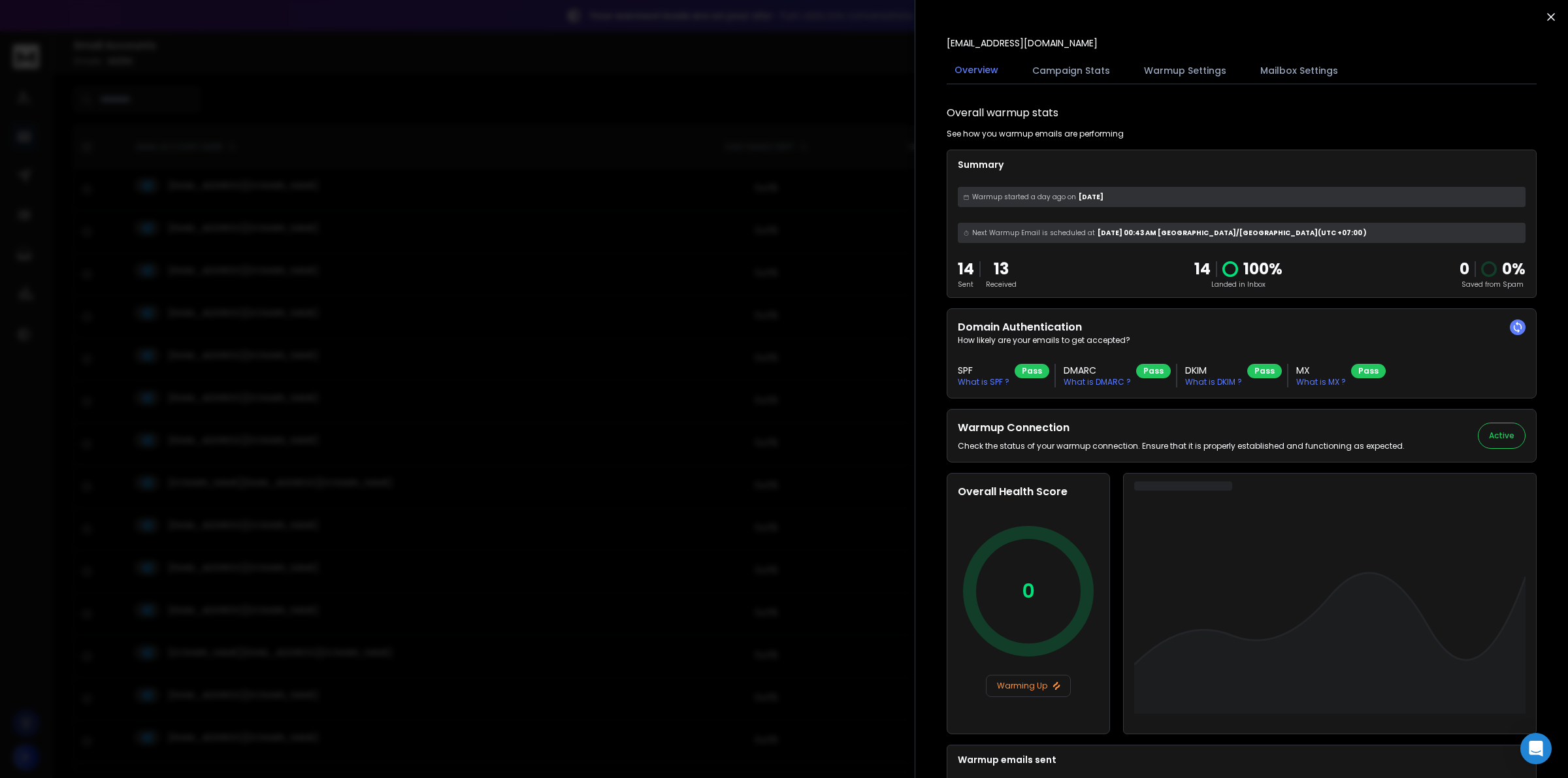
click at [1545, 20] on icon "button" at bounding box center [1551, 16] width 13 height 13
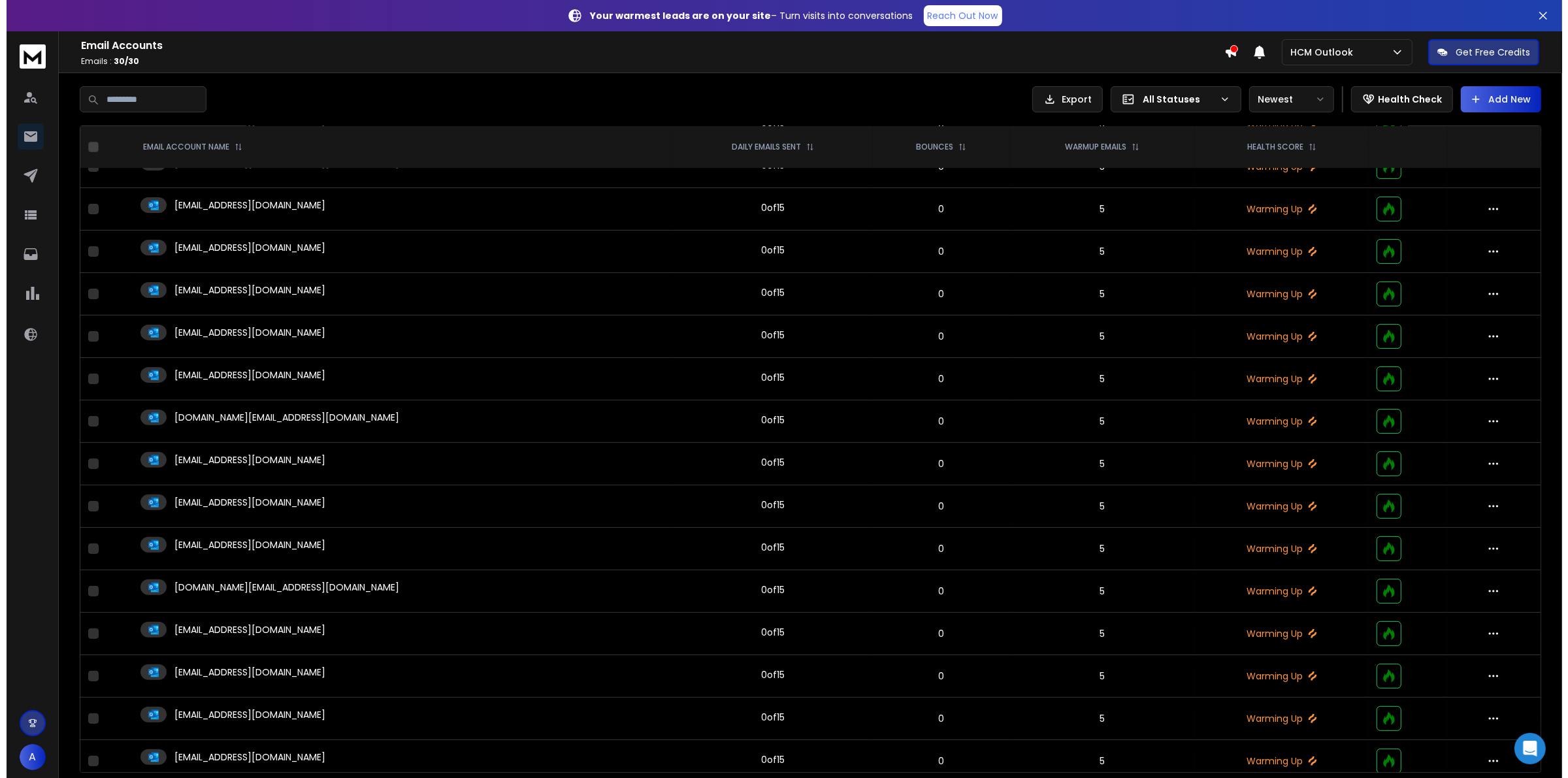
scroll to position [684, 0]
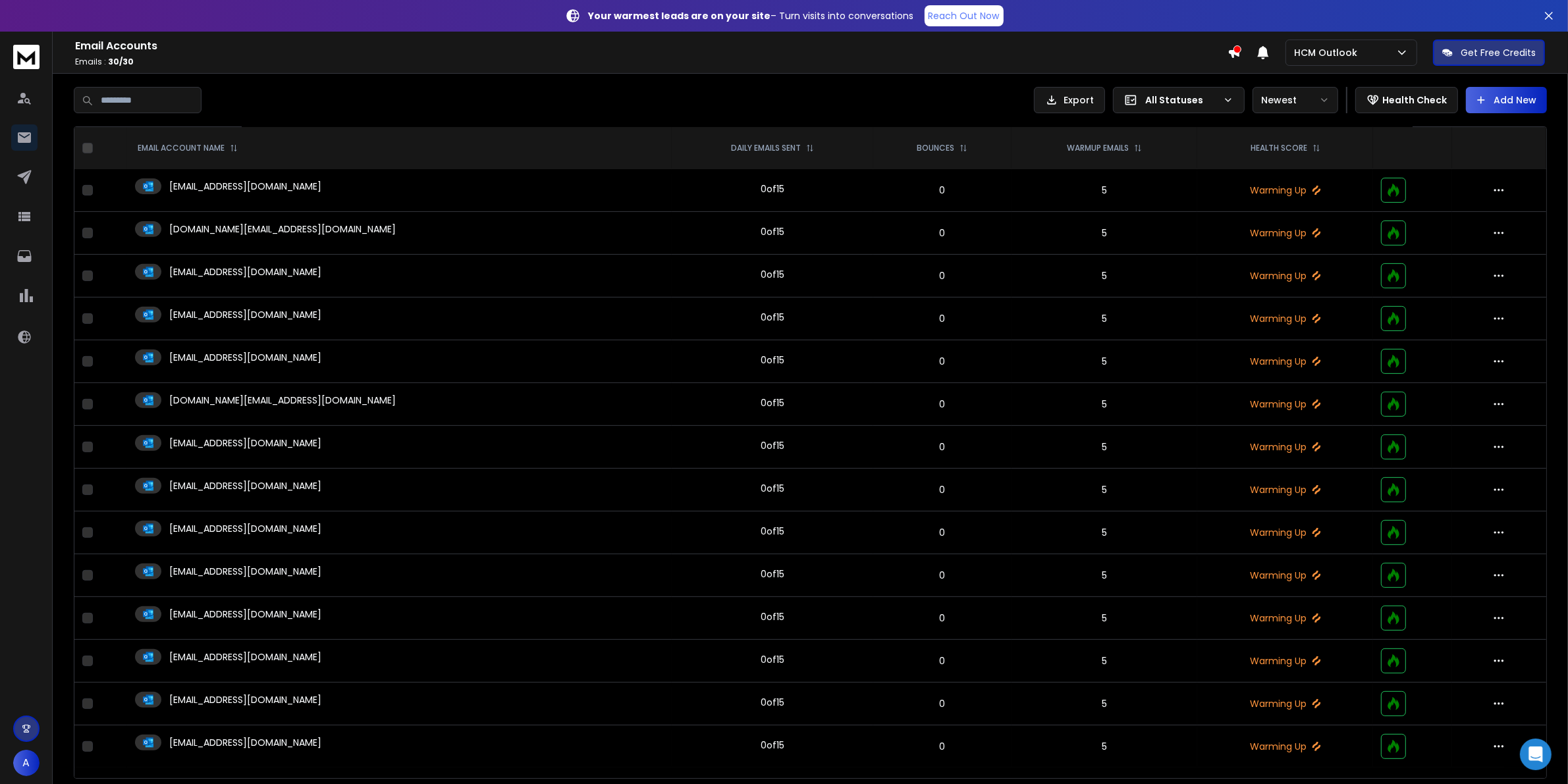
click at [705, 579] on td "0 of 15" at bounding box center [772, 572] width 201 height 34
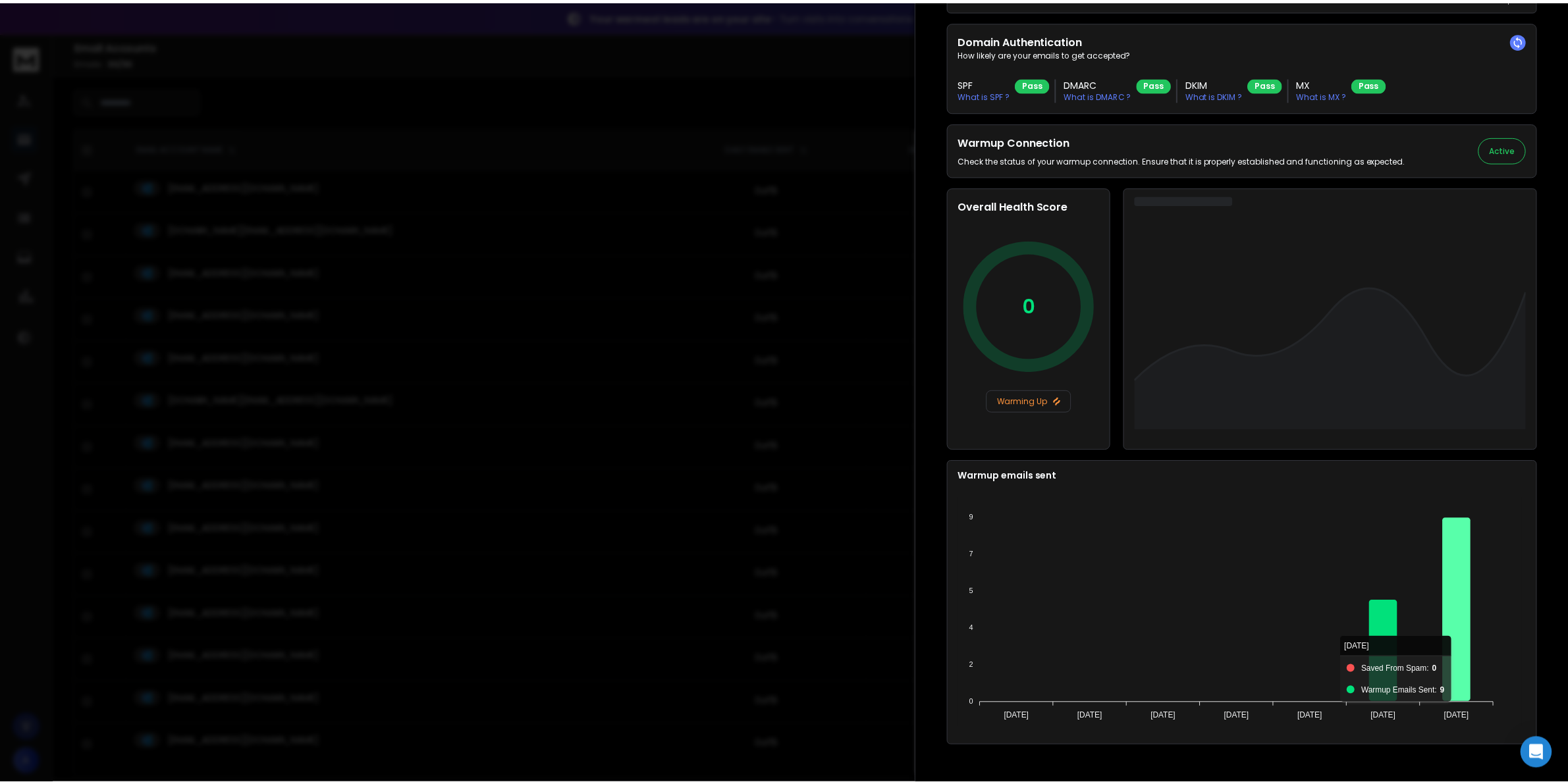
scroll to position [0, 0]
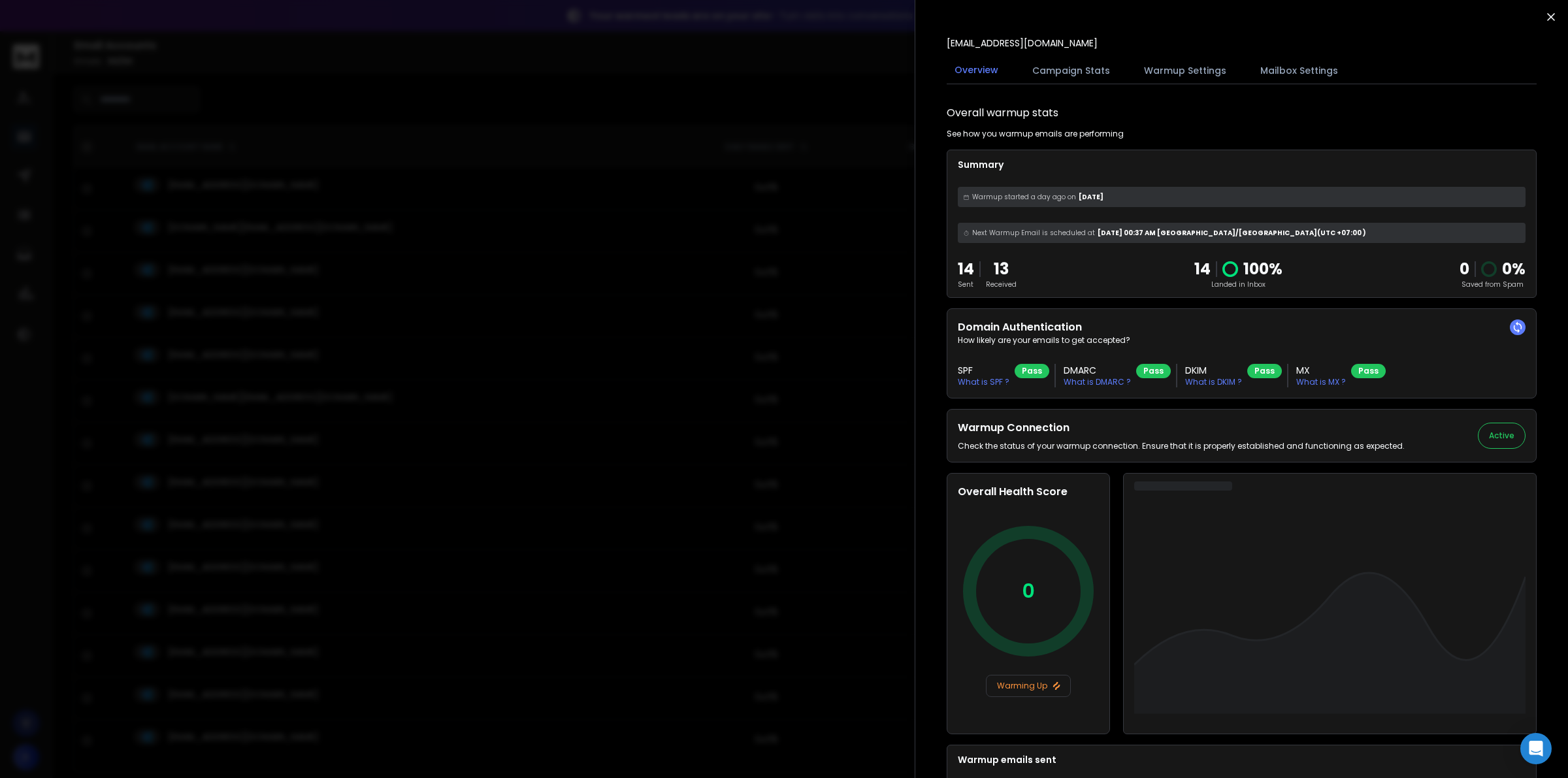
click at [1552, 17] on icon "button" at bounding box center [1551, 16] width 13 height 13
